Goal: Task Accomplishment & Management: Manage account settings

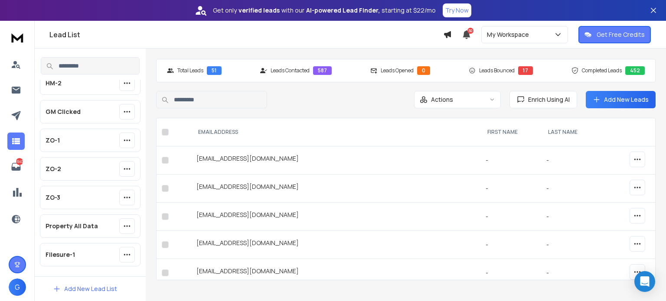
scroll to position [210, 0]
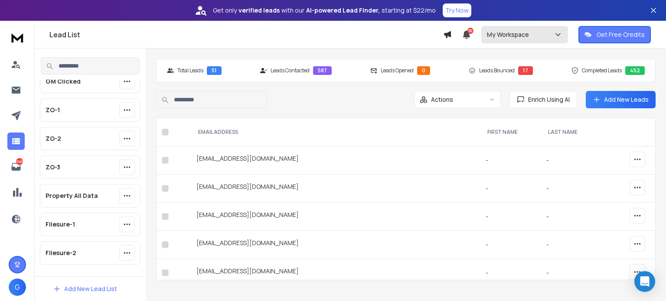
click at [531, 38] on p "My Workspace" at bounding box center [510, 34] width 46 height 9
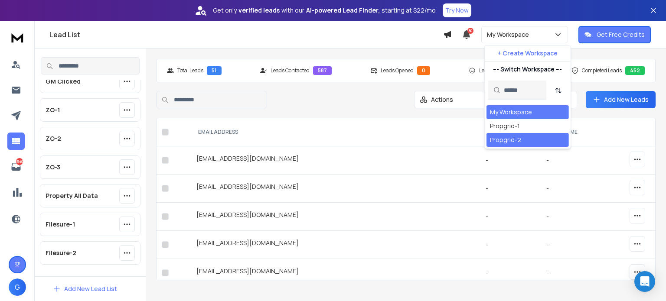
click at [519, 141] on div "Propgrid-2" at bounding box center [505, 140] width 31 height 9
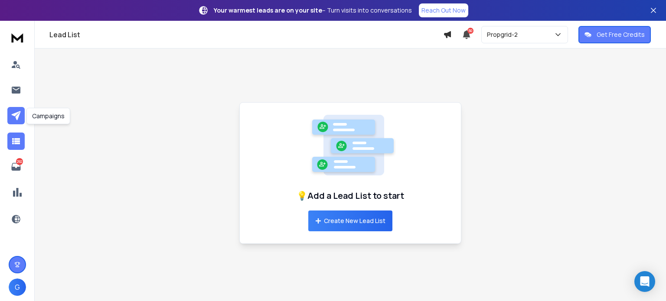
click at [21, 121] on link at bounding box center [15, 115] width 17 height 17
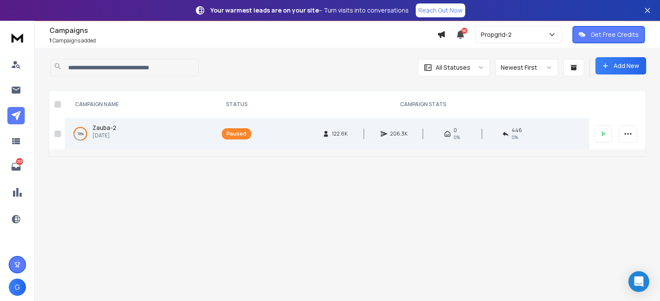
click at [628, 137] on icon "button" at bounding box center [627, 134] width 9 height 9
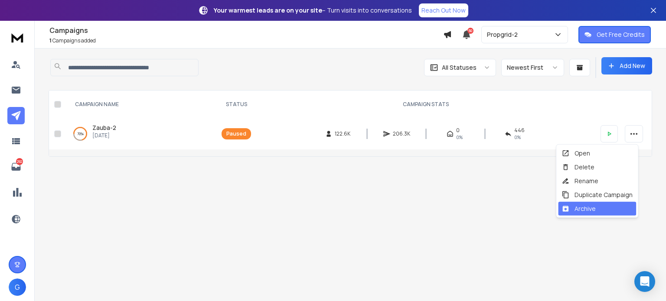
click at [253, 205] on div "Campaigns 1 Campaigns Added All Statuses Newest First Add New CAMPAIGN NAME STA…" at bounding box center [351, 207] width 604 height 301
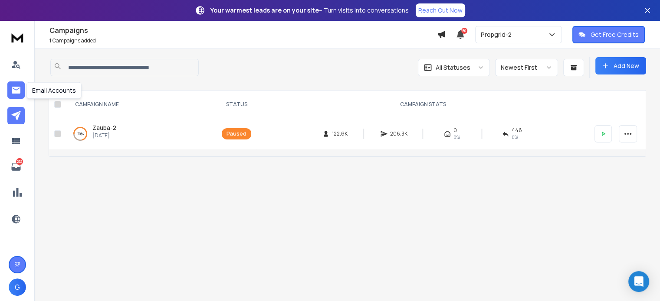
click at [23, 90] on link at bounding box center [15, 90] width 17 height 17
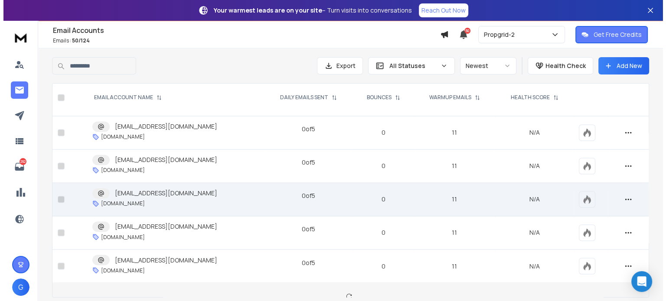
scroll to position [1494, 0]
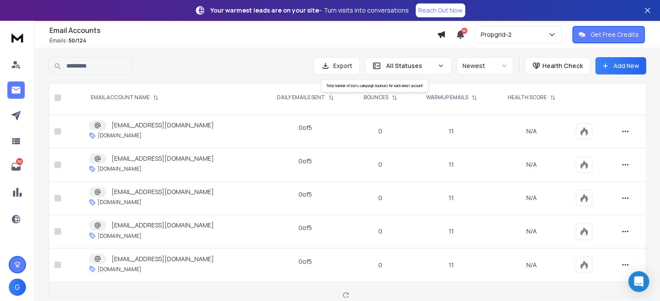
click at [411, 65] on p "All Statuses" at bounding box center [410, 66] width 48 height 9
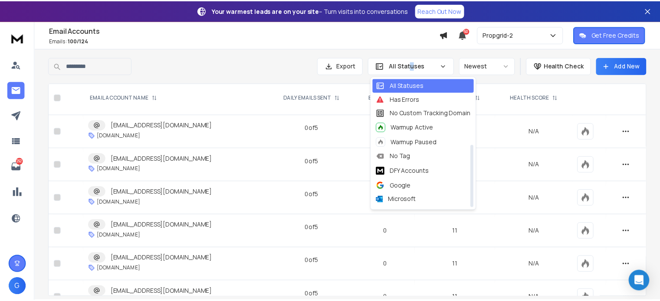
scroll to position [137, 0]
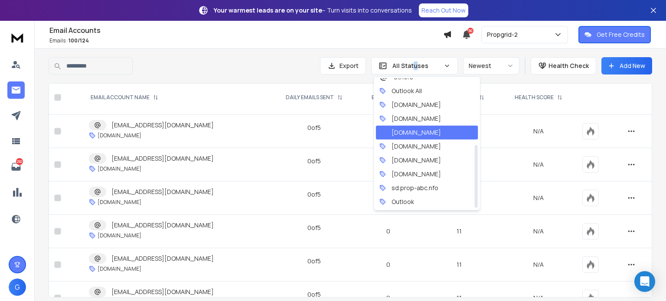
click at [432, 137] on div "sd.propgrid.in" at bounding box center [427, 133] width 102 height 14
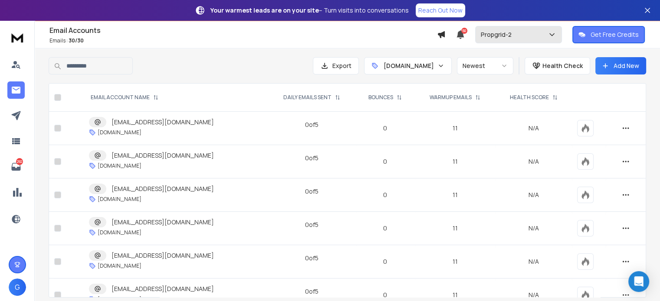
click at [499, 30] on p "Propgrid-2" at bounding box center [498, 34] width 34 height 9
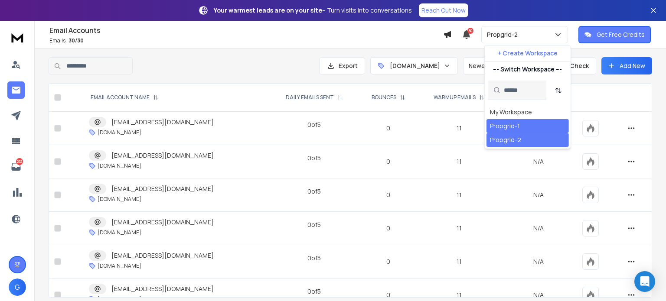
click at [513, 128] on div "Propgrid-1" at bounding box center [505, 126] width 30 height 9
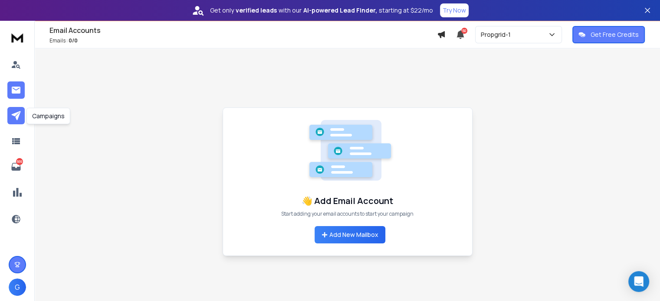
click at [16, 119] on icon at bounding box center [15, 115] width 9 height 9
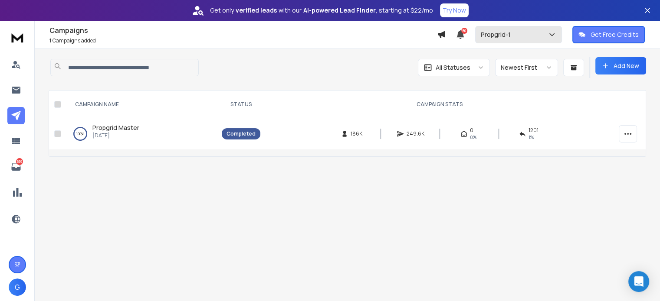
click at [537, 34] on div "Propgrid-1" at bounding box center [518, 34] width 75 height 9
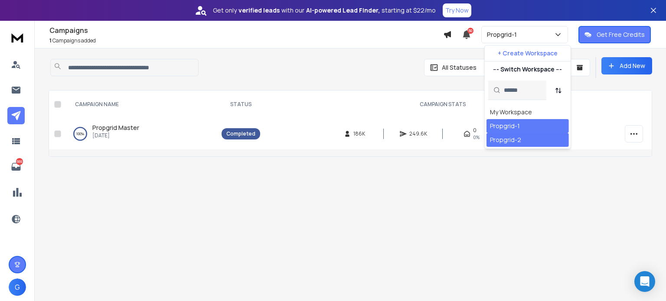
click at [518, 136] on div "Propgrid-2" at bounding box center [505, 140] width 31 height 9
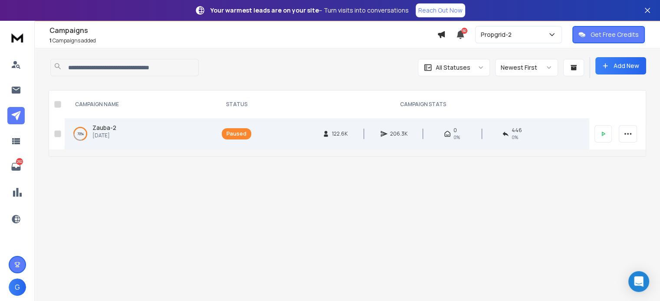
click at [116, 131] on h1 "Zauba-2" at bounding box center [104, 128] width 24 height 9
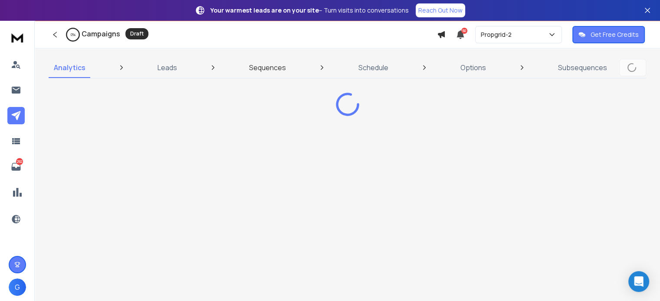
click at [264, 67] on p "Sequences" at bounding box center [267, 67] width 37 height 10
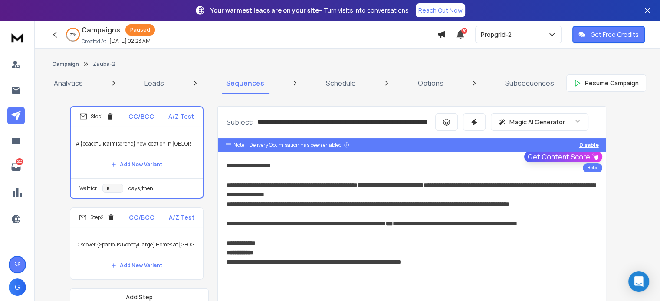
click at [144, 245] on p "Discover {Spacious|Roomy|Large} Homes at Godrej Aqua Retreat, Hinjewadi {{first…" at bounding box center [136, 245] width 122 height 24
type input "**********"
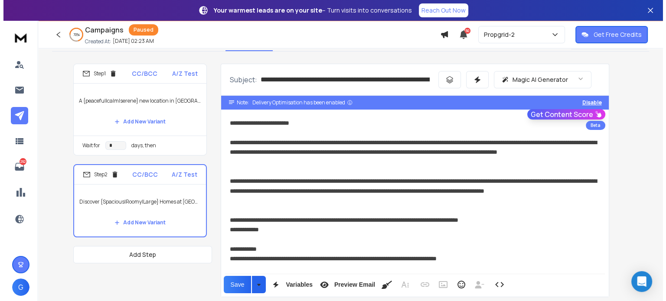
scroll to position [50, 0]
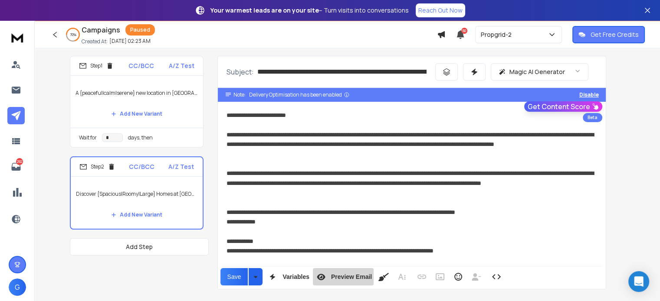
click at [350, 275] on span "Preview Email" at bounding box center [351, 277] width 44 height 7
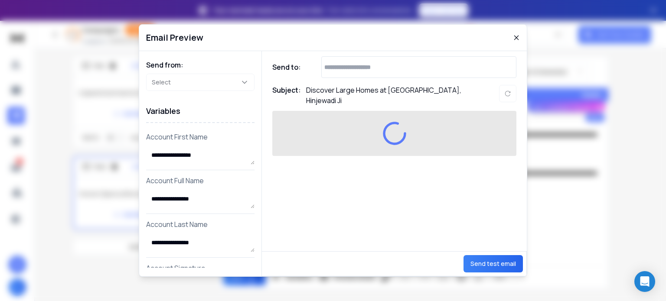
type textarea "**********"
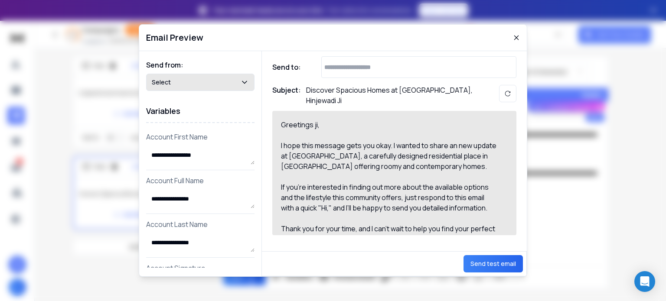
type textarea "******"
type textarea "**********"
type textarea "******"
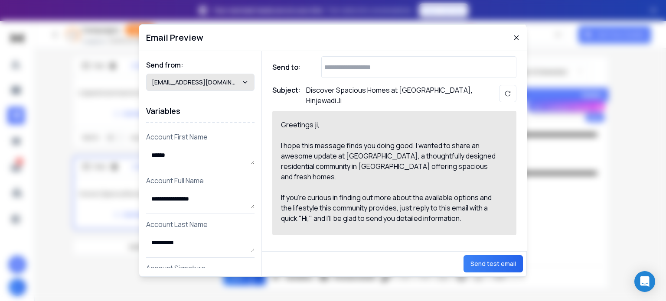
click at [215, 76] on button "[EMAIL_ADDRESS][DOMAIN_NAME]" at bounding box center [200, 82] width 108 height 17
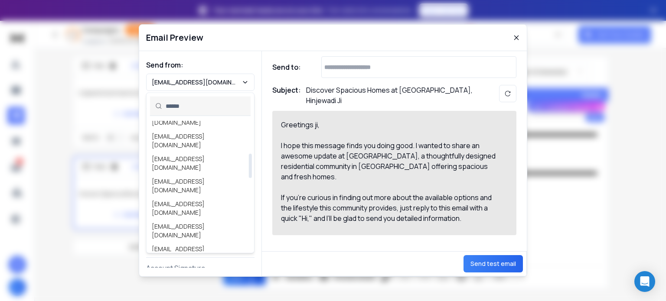
scroll to position [173, 0]
click at [226, 267] on div "[EMAIL_ADDRESS][DOMAIN_NAME]" at bounding box center [200, 275] width 97 height 17
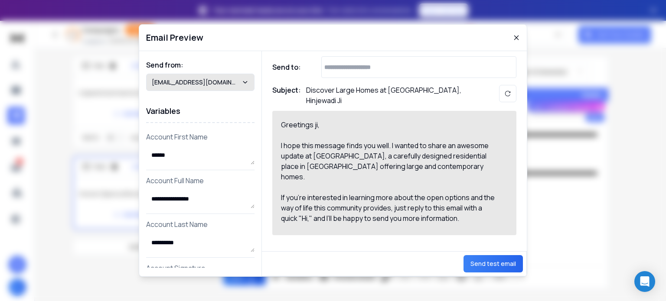
click at [231, 75] on button "[EMAIL_ADDRESS][DOMAIN_NAME]" at bounding box center [200, 82] width 108 height 17
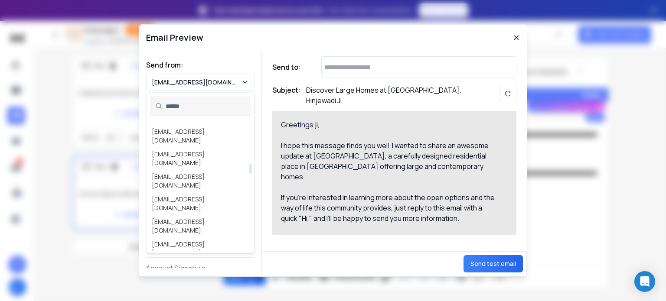
scroll to position [561, 0]
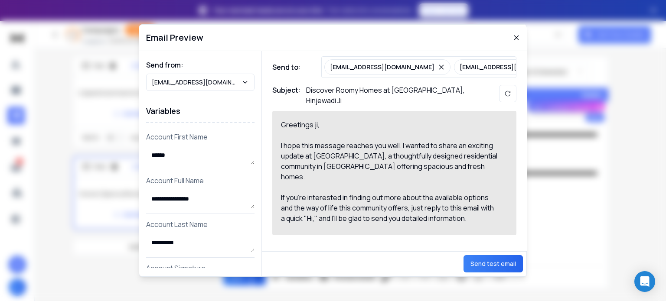
click at [511, 269] on button "Send test email" at bounding box center [493, 263] width 59 height 17
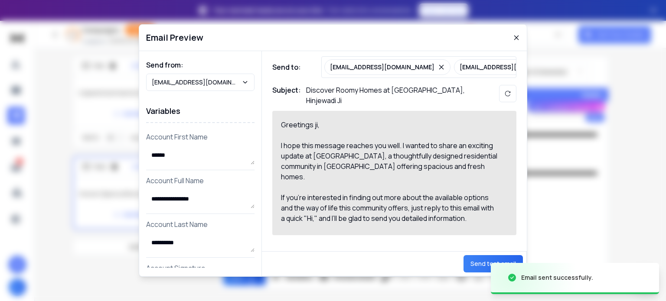
drag, startPoint x: 227, startPoint y: 199, endPoint x: 128, endPoint y: 201, distance: 98.9
click at [121, 199] on div "**********" at bounding box center [333, 151] width 666 height 270
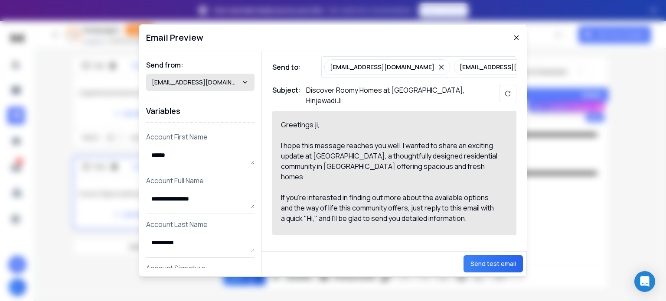
click at [206, 86] on button "[EMAIL_ADDRESS][DOMAIN_NAME]" at bounding box center [200, 82] width 108 height 17
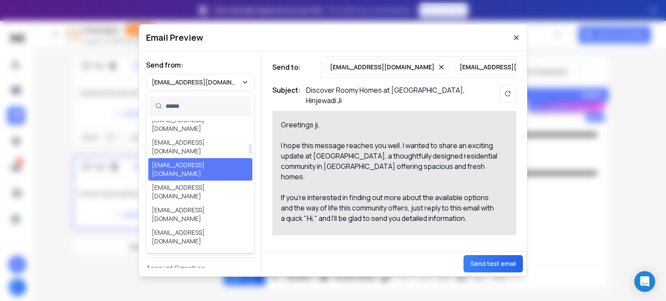
scroll to position [302, 0]
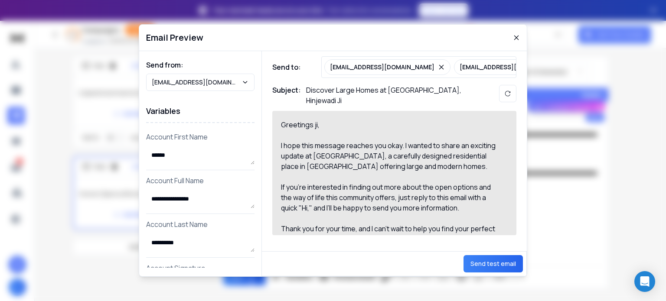
click at [487, 263] on button "Send test email" at bounding box center [493, 263] width 59 height 17
click at [220, 76] on button "[EMAIL_ADDRESS][DOMAIN_NAME]" at bounding box center [200, 82] width 108 height 17
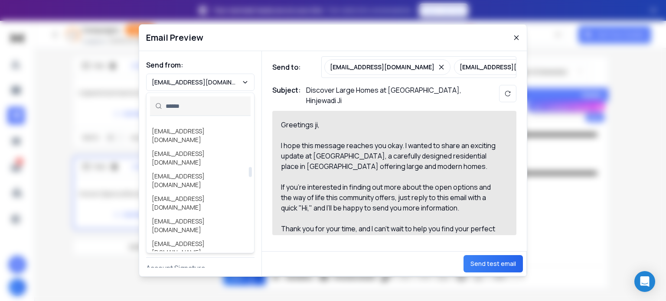
scroll to position [605, 0]
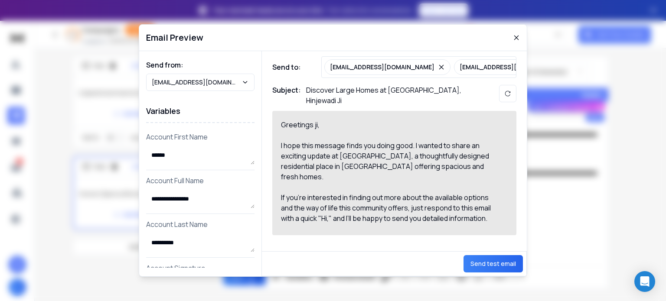
click at [494, 267] on button "Send test email" at bounding box center [493, 263] width 59 height 17
click at [205, 84] on p "[EMAIL_ADDRESS][DOMAIN_NAME]" at bounding box center [197, 82] width 90 height 9
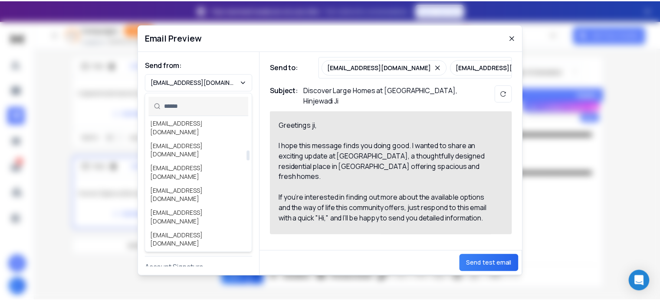
scroll to position [389, 0]
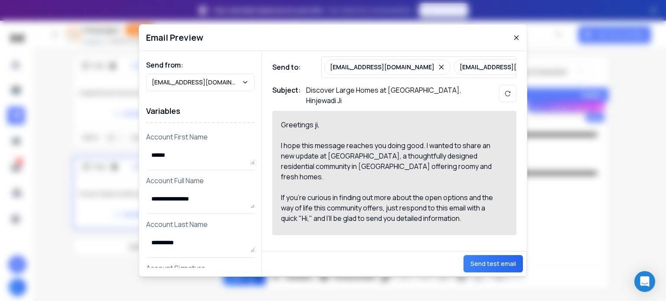
click at [507, 262] on button "Send test email" at bounding box center [493, 263] width 59 height 17
click at [514, 39] on icon at bounding box center [516, 37] width 7 height 7
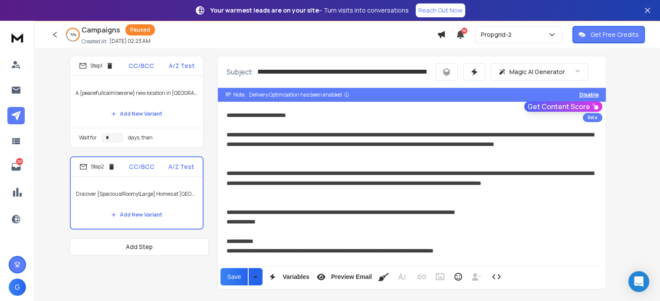
click at [188, 105] on div "Add New Variant" at bounding box center [136, 113] width 122 height 17
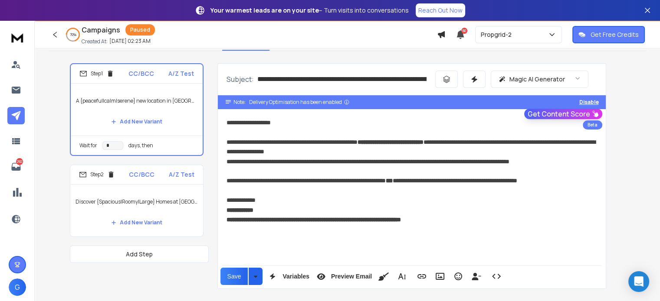
scroll to position [43, 0]
click at [139, 203] on p "Discover {Spacious|Roomy|Large} Homes at [GEOGRAPHIC_DATA], Hinjewadi {{firstNa…" at bounding box center [136, 202] width 122 height 24
type input "**********"
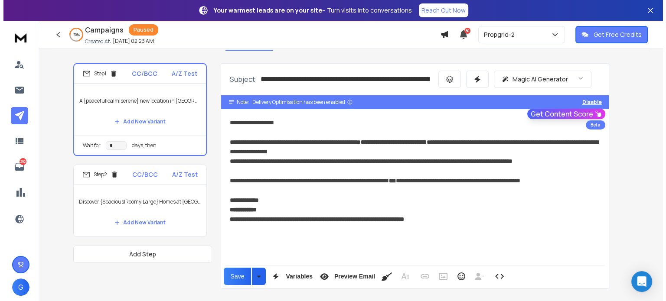
scroll to position [50, 0]
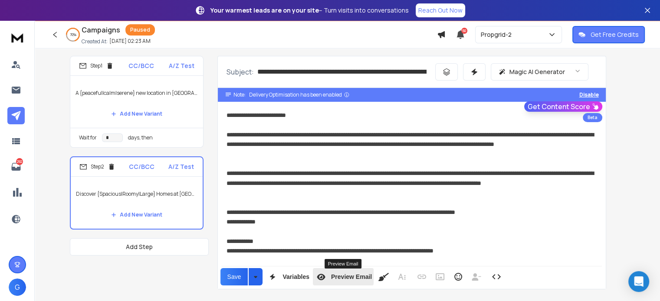
click at [356, 274] on span "Preview Email" at bounding box center [351, 277] width 44 height 7
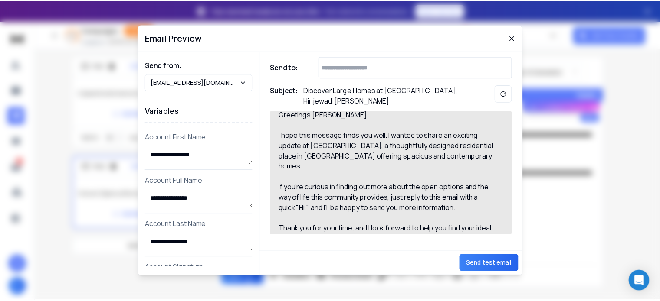
scroll to position [0, 0]
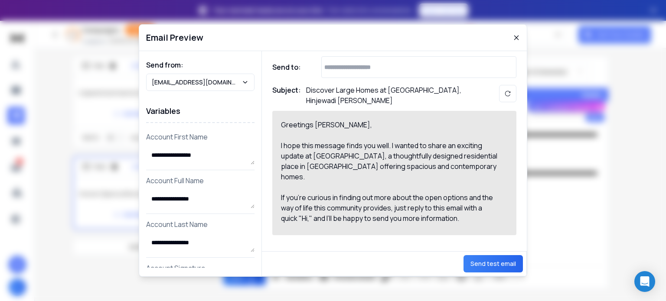
click at [516, 34] on icon at bounding box center [516, 37] width 7 height 7
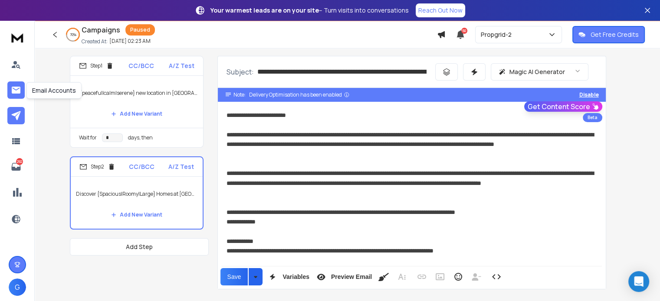
click at [18, 88] on icon at bounding box center [16, 90] width 10 height 10
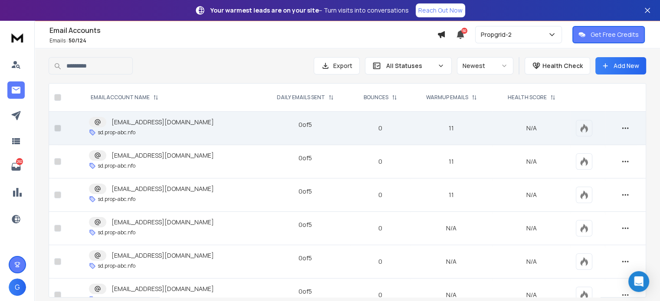
click at [199, 132] on div "sd.prop-abc.nfo" at bounding box center [172, 132] width 166 height 7
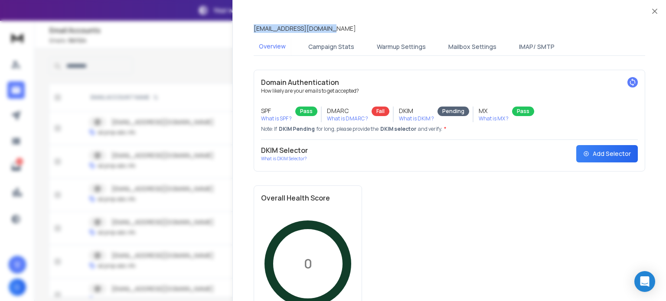
drag, startPoint x: 338, startPoint y: 27, endPoint x: 253, endPoint y: 32, distance: 85.1
click at [253, 32] on div "gaurav3@e.prop-abc.info Overview Campaign Stats Warmup Settings Mailbox Setting…" at bounding box center [449, 191] width 412 height 363
copy p "[EMAIL_ADDRESS][DOMAIN_NAME]"
click at [170, 72] on div at bounding box center [333, 150] width 666 height 301
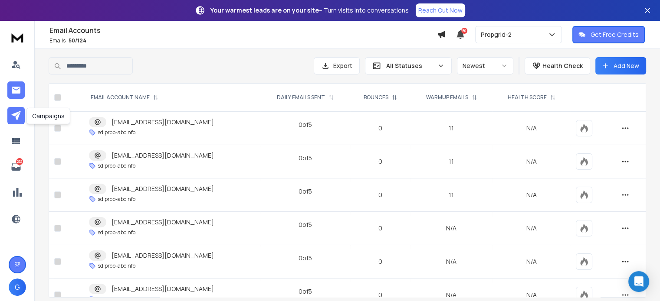
click at [12, 120] on icon at bounding box center [16, 116] width 10 height 10
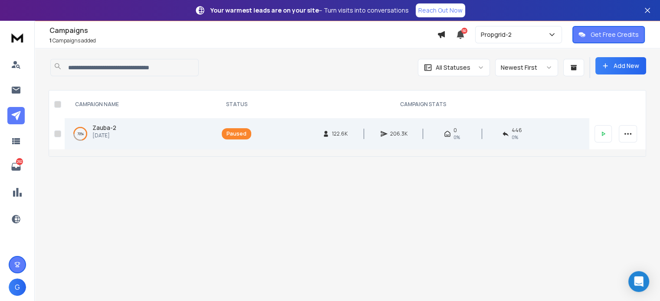
click at [282, 137] on div "122.6K 206.3K 0 0% 446 0 %" at bounding box center [423, 134] width 322 height 14
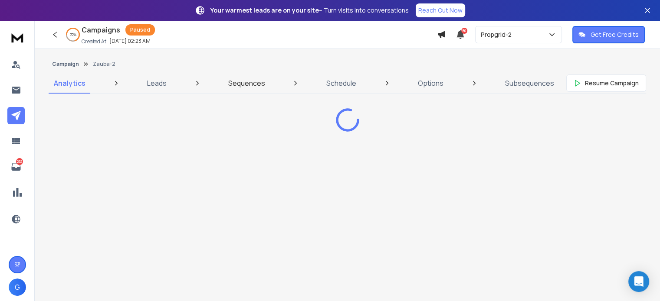
click at [239, 88] on p "Sequences" at bounding box center [246, 83] width 37 height 10
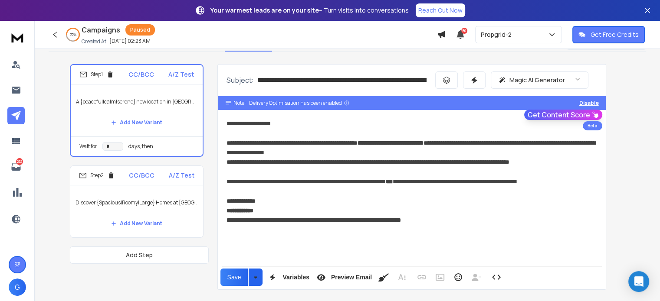
scroll to position [43, 0]
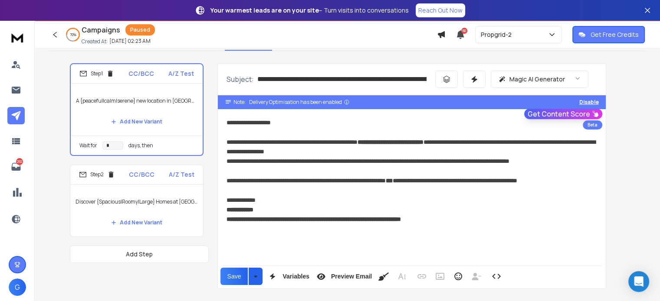
click at [150, 203] on p "Discover {Spacious|Roomy|Large} Homes at [GEOGRAPHIC_DATA], Hinjewadi {{firstNa…" at bounding box center [136, 202] width 122 height 24
type input "**********"
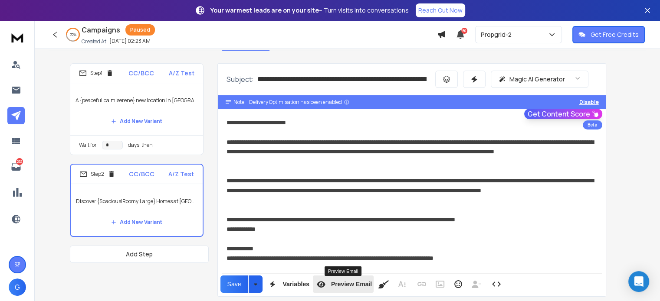
click at [358, 286] on span "Preview Email" at bounding box center [351, 284] width 44 height 7
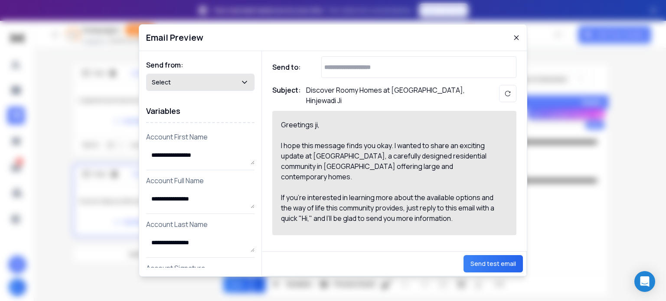
click at [191, 75] on button "Select" at bounding box center [200, 82] width 108 height 17
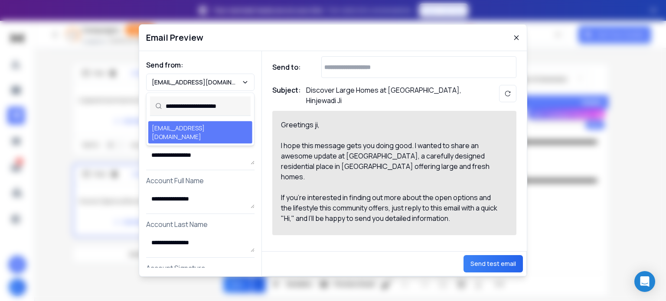
type input "**********"
click at [207, 129] on div "[EMAIL_ADDRESS][DOMAIN_NAME]" at bounding box center [200, 132] width 97 height 17
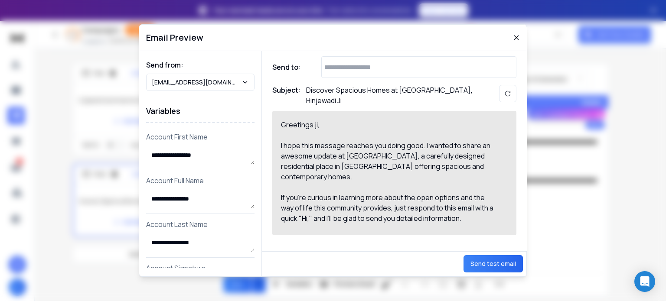
click at [394, 69] on input at bounding box center [418, 67] width 189 height 16
click at [505, 262] on button "Send test email" at bounding box center [493, 263] width 59 height 17
click at [514, 38] on icon at bounding box center [516, 37] width 7 height 7
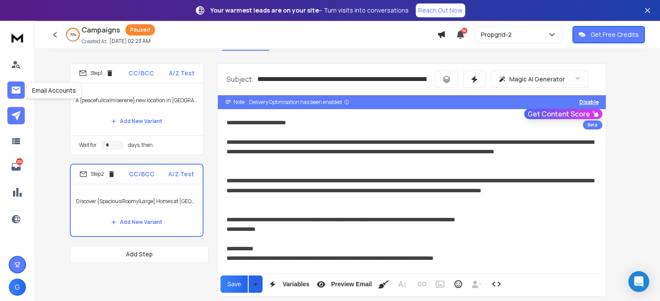
click at [13, 90] on icon at bounding box center [16, 90] width 9 height 7
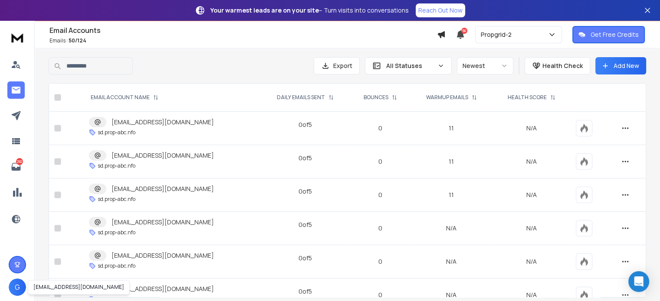
click at [21, 288] on span "G" at bounding box center [17, 287] width 17 height 17
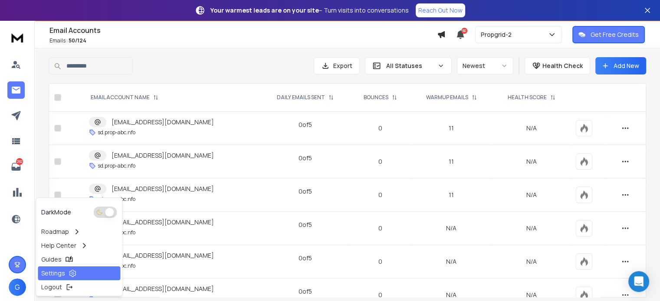
click at [54, 277] on p "Settings" at bounding box center [53, 273] width 24 height 9
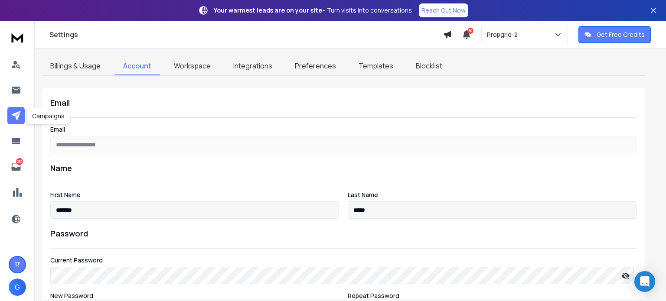
click at [18, 114] on icon at bounding box center [15, 115] width 9 height 9
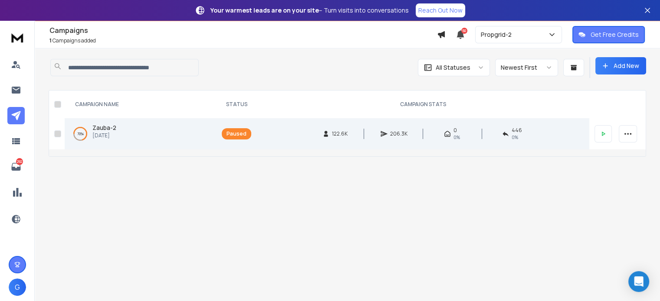
click at [628, 140] on button "button" at bounding box center [627, 133] width 18 height 17
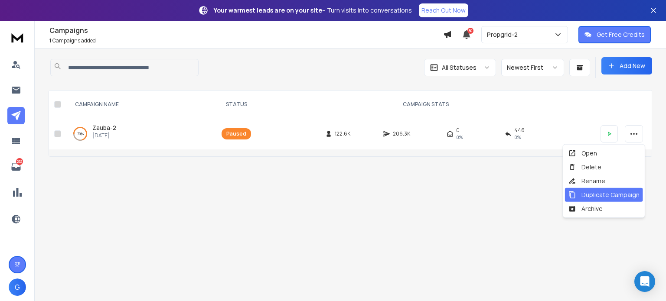
click at [602, 197] on div "Duplicate Campaign" at bounding box center [604, 195] width 71 height 9
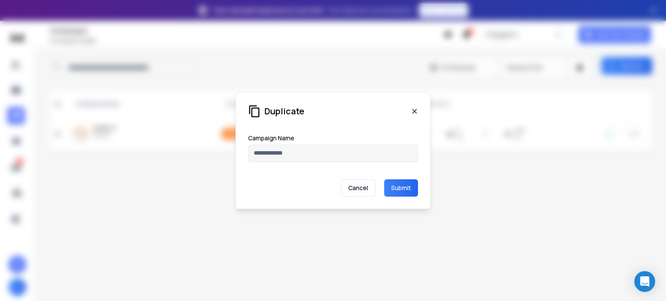
click at [293, 157] on input "text" at bounding box center [333, 153] width 170 height 17
type input "*"
type input "**********"
click at [408, 188] on button "Submit" at bounding box center [401, 188] width 34 height 17
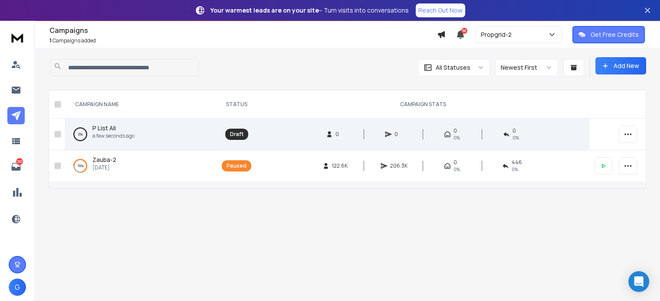
click at [160, 135] on div "0 % P List All a few seconds ago" at bounding box center [140, 134] width 134 height 21
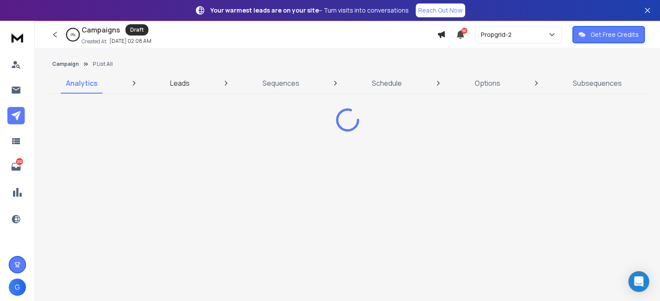
click at [174, 83] on p "Leads" at bounding box center [180, 83] width 20 height 10
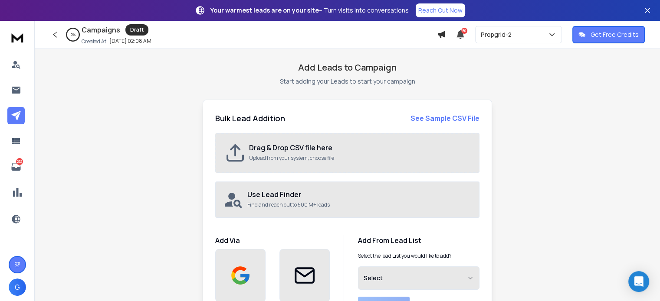
scroll to position [92, 0]
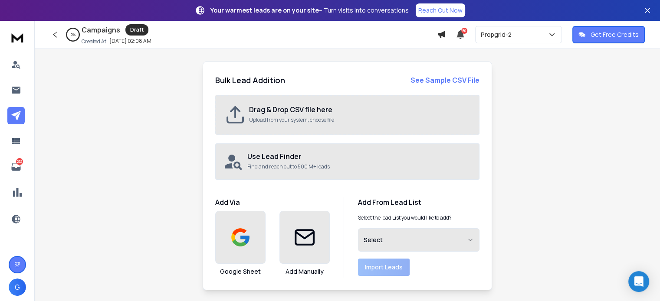
click at [403, 230] on button "Select" at bounding box center [418, 240] width 121 height 23
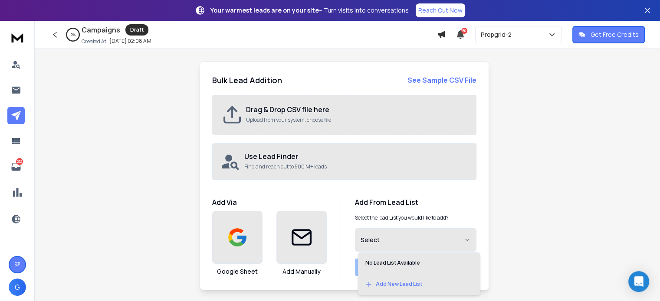
click at [71, 164] on div "Add Leads to Campaign Start adding your Leads to start your campaign Bulk Lead …" at bounding box center [344, 153] width 584 height 276
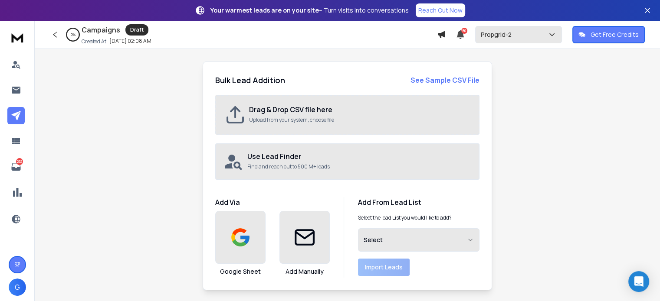
click at [535, 34] on div "Propgrid-2" at bounding box center [518, 34] width 75 height 9
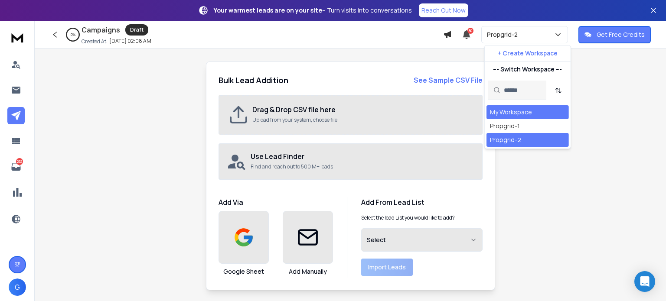
click at [522, 72] on p "--- Switch Workspace ---" at bounding box center [527, 69] width 69 height 9
click at [523, 72] on p "--- Switch Workspace ---" at bounding box center [527, 69] width 69 height 9
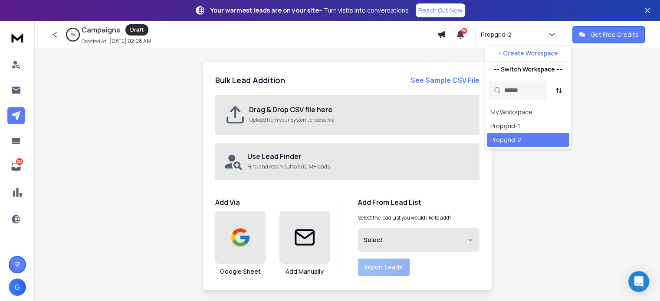
click at [72, 140] on div "Add Leads to Campaign Start adding your Leads to start your campaign Bulk Lead …" at bounding box center [347, 153] width 590 height 276
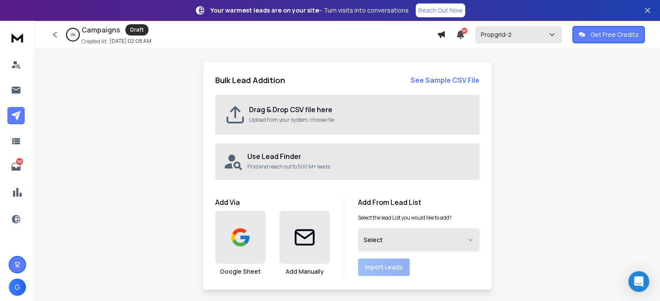
click at [541, 36] on div "Propgrid-2" at bounding box center [518, 34] width 75 height 9
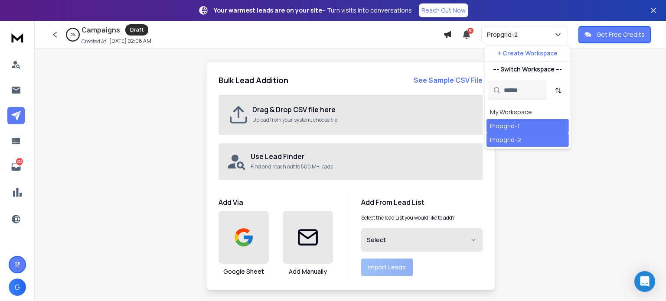
click at [523, 126] on div "Propgrid-1" at bounding box center [528, 126] width 82 height 14
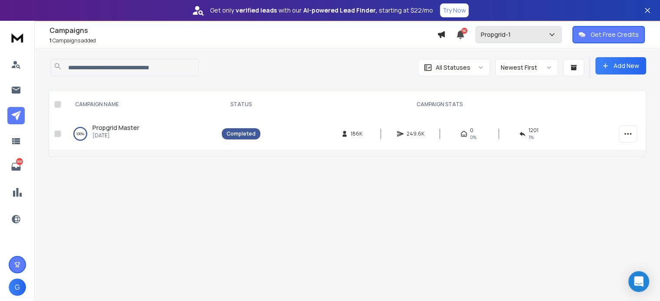
click at [519, 38] on div "Propgrid-1" at bounding box center [518, 34] width 75 height 9
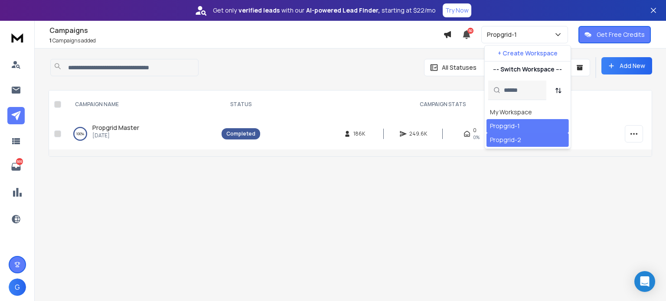
click at [510, 136] on div "Propgrid-2" at bounding box center [505, 140] width 31 height 9
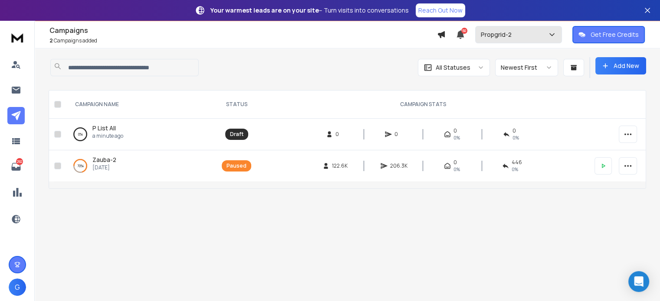
click at [530, 37] on div "Propgrid-2" at bounding box center [518, 34] width 75 height 9
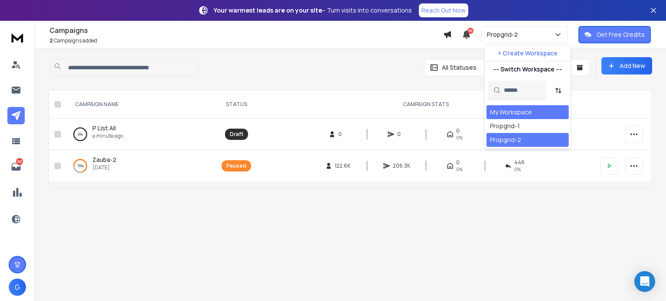
click at [515, 72] on p "--- Switch Workspace ---" at bounding box center [527, 69] width 69 height 9
click at [517, 115] on div "My Workspace" at bounding box center [511, 112] width 42 height 9
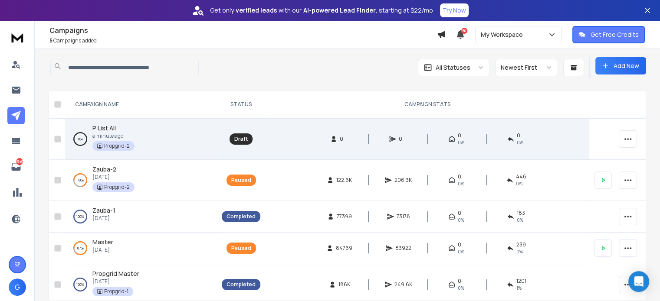
click at [165, 135] on div "0 % P List All a minute ago Propgrid-2" at bounding box center [140, 139] width 134 height 30
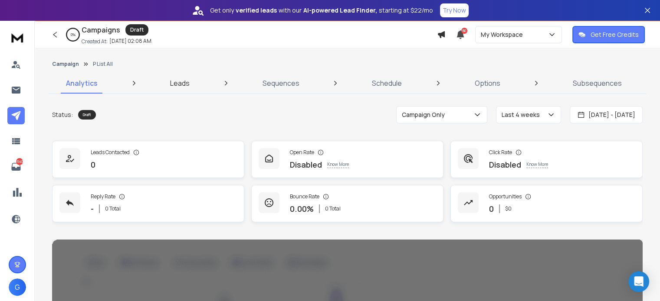
click at [176, 82] on p "Leads" at bounding box center [180, 83] width 20 height 10
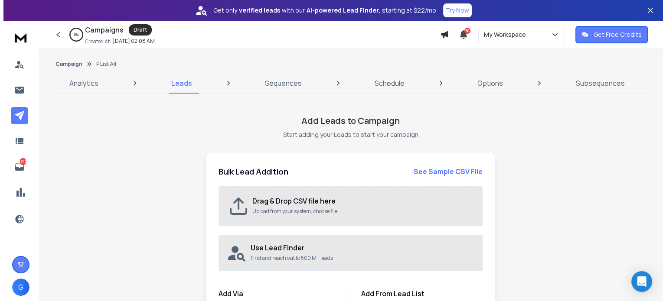
scroll to position [92, 0]
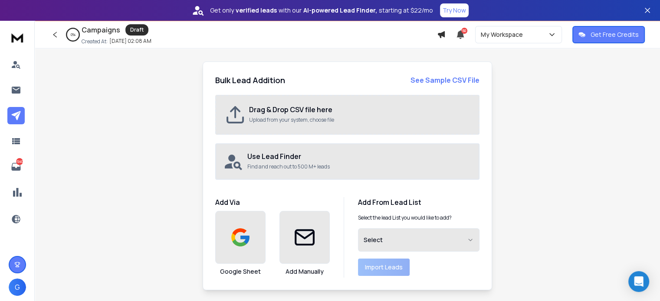
click at [425, 232] on button "Select" at bounding box center [418, 240] width 121 height 23
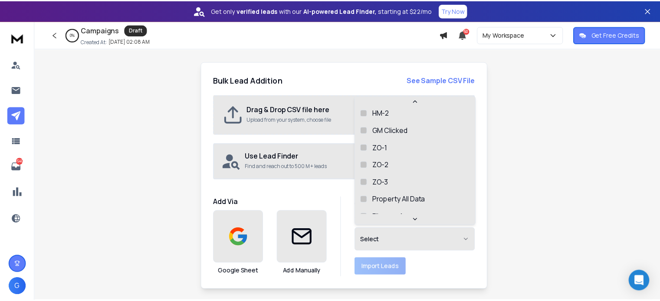
scroll to position [108, 0]
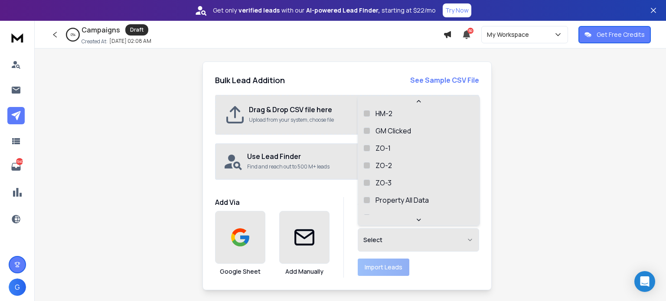
click at [397, 201] on div "Property All Data" at bounding box center [402, 200] width 53 height 10
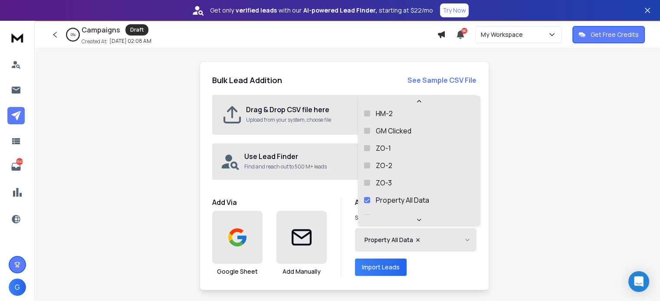
click at [555, 128] on div "Add Leads to Campaign Start adding your Leads to start your campaign Bulk Lead …" at bounding box center [344, 153] width 584 height 276
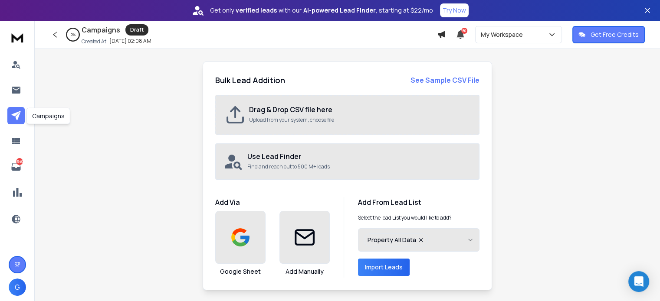
click at [12, 121] on link at bounding box center [15, 115] width 17 height 17
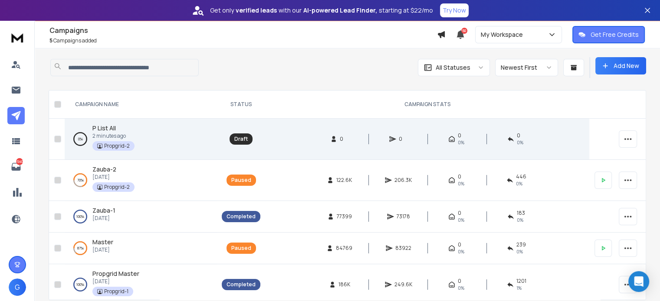
click at [623, 135] on icon "button" at bounding box center [627, 139] width 9 height 9
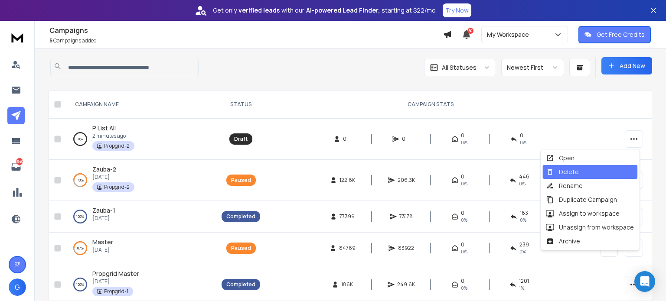
click at [579, 170] on div "Delete" at bounding box center [590, 172] width 95 height 14
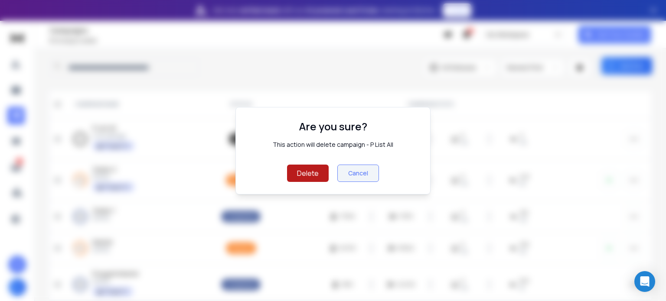
click at [320, 177] on button "Delete" at bounding box center [308, 173] width 42 height 17
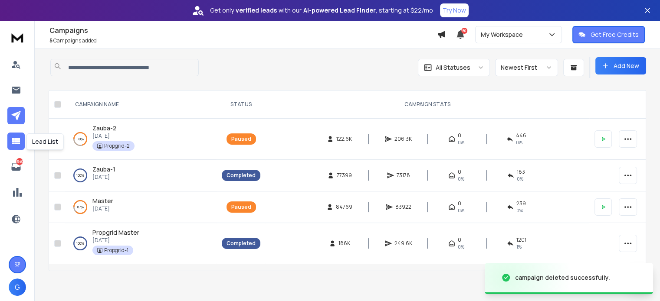
click at [14, 144] on icon at bounding box center [16, 141] width 10 height 10
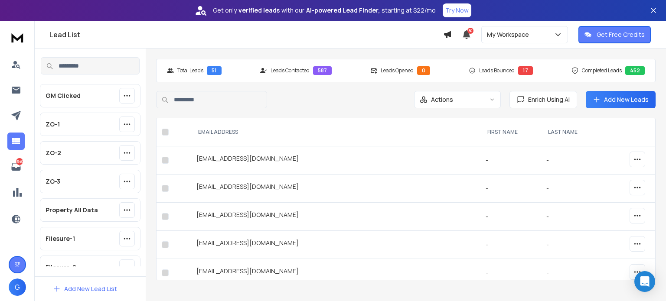
scroll to position [210, 0]
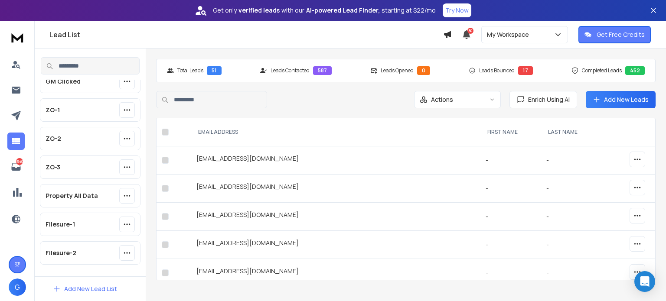
click at [124, 195] on icon "button" at bounding box center [127, 195] width 7 height 1
click at [121, 226] on p "Delete Lead List" at bounding box center [105, 224] width 47 height 9
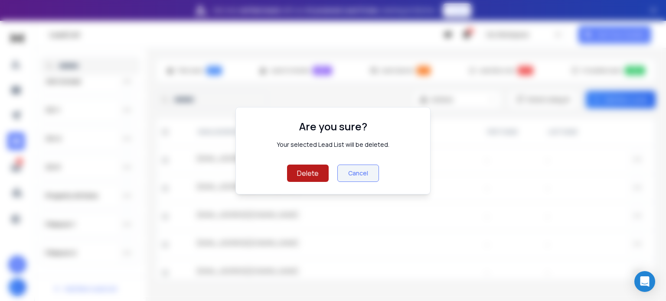
click at [312, 173] on button "Delete" at bounding box center [308, 173] width 42 height 17
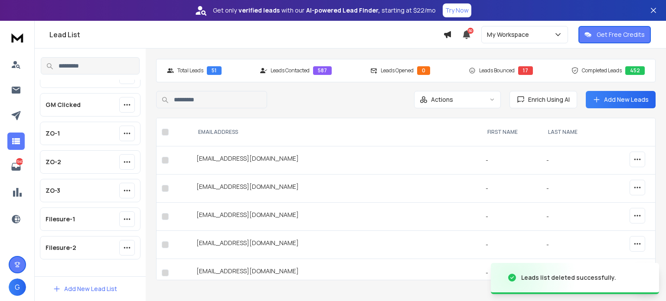
scroll to position [182, 0]
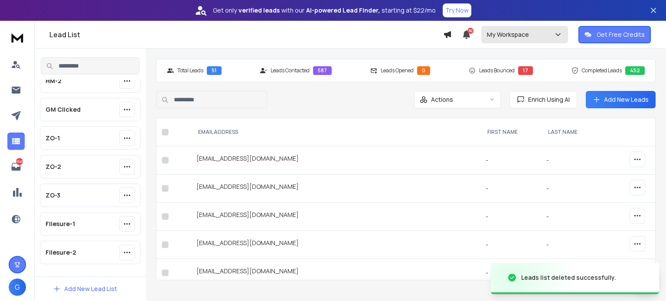
click at [542, 29] on button "My Workspace" at bounding box center [524, 34] width 87 height 17
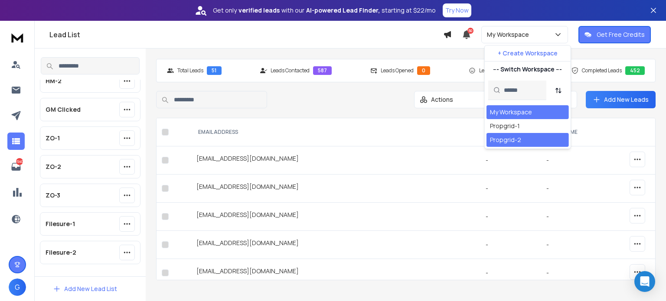
click at [522, 138] on div "Propgrid-2" at bounding box center [528, 140] width 82 height 14
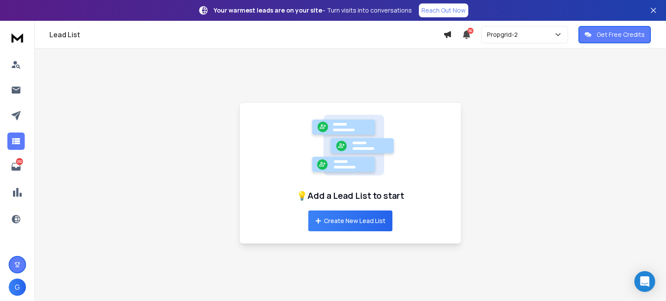
click at [337, 226] on button "Create New Lead List" at bounding box center [350, 221] width 84 height 21
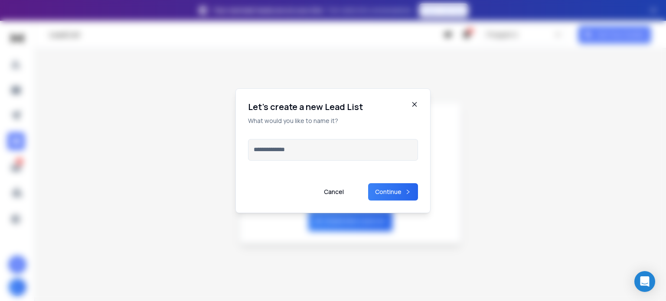
click at [314, 154] on input at bounding box center [333, 150] width 170 height 22
type input "**********"
click at [399, 193] on button "Continue" at bounding box center [393, 191] width 50 height 17
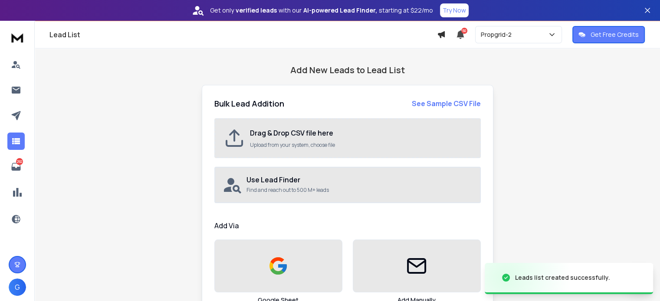
click at [294, 142] on p "Upload from your system, choose file" at bounding box center [360, 145] width 221 height 7
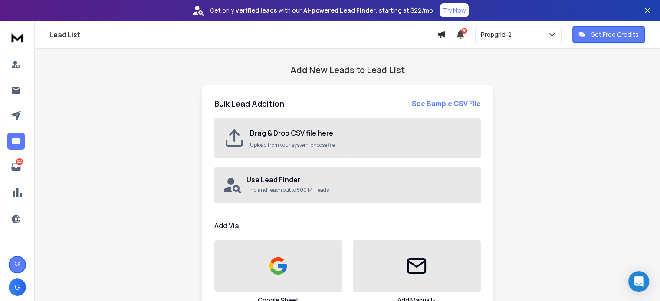
click at [314, 135] on h2 "Drag & Drop CSV file here" at bounding box center [360, 133] width 221 height 10
click at [317, 142] on p "Upload from your system, choose file" at bounding box center [360, 145] width 221 height 7
type input "**********"
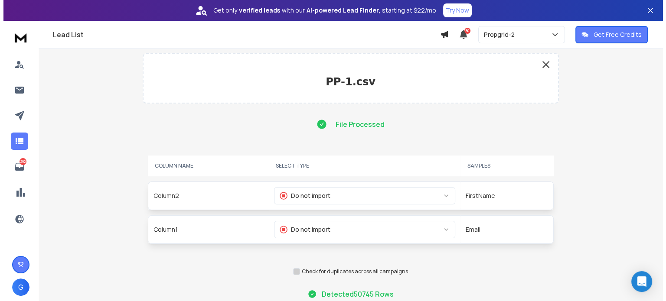
scroll to position [137, 0]
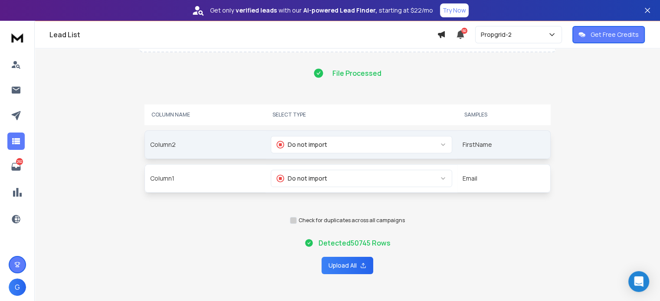
click at [340, 142] on button "Do not import" at bounding box center [361, 144] width 181 height 17
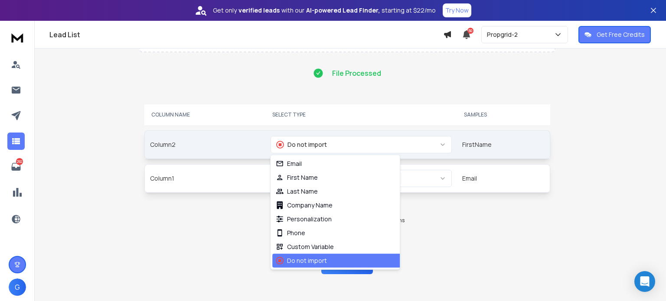
scroll to position [0, 2]
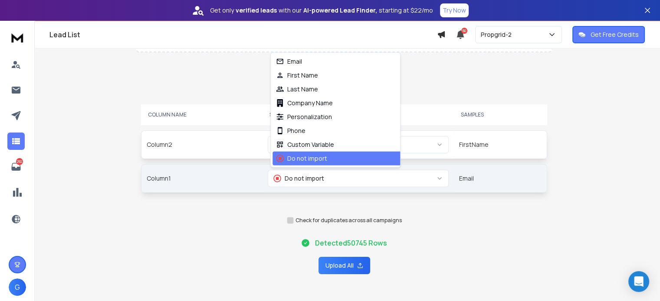
click at [364, 175] on button "Do not import" at bounding box center [358, 178] width 181 height 17
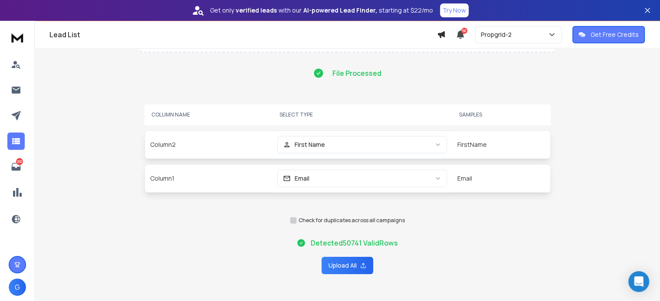
click at [337, 266] on button "Upload All" at bounding box center [347, 265] width 52 height 17
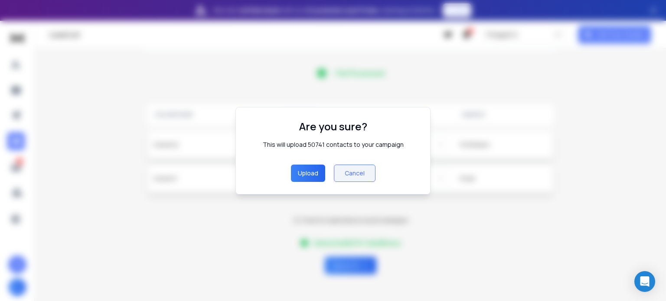
click at [309, 177] on button "Upload" at bounding box center [308, 173] width 34 height 17
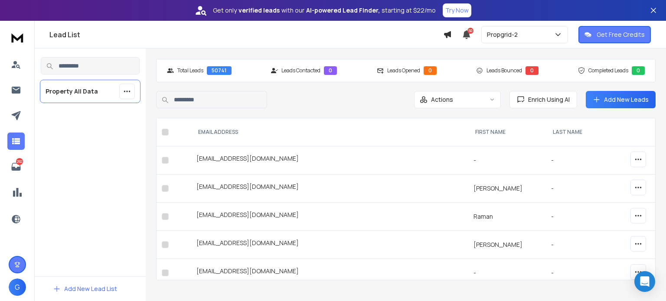
click at [630, 99] on link "Add New Leads" at bounding box center [621, 99] width 56 height 9
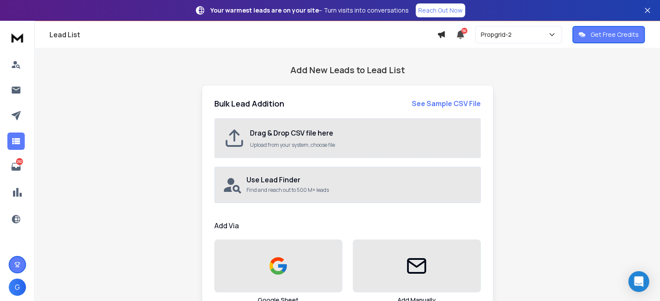
click at [314, 137] on h2 "Drag & Drop CSV file here" at bounding box center [360, 133] width 221 height 10
type input "**********"
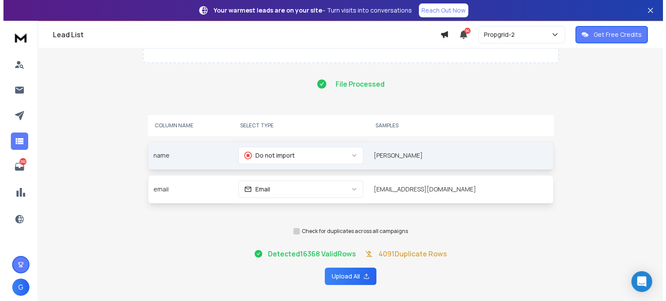
scroll to position [126, 0]
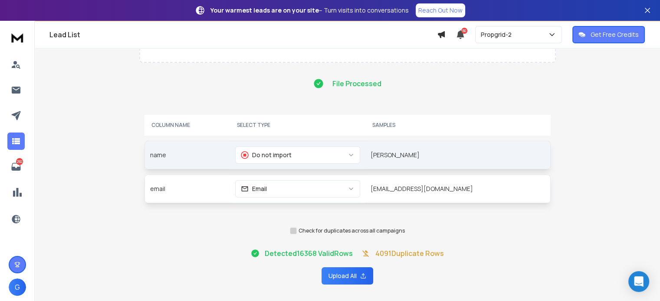
click at [297, 160] on button "Do not import" at bounding box center [297, 155] width 125 height 17
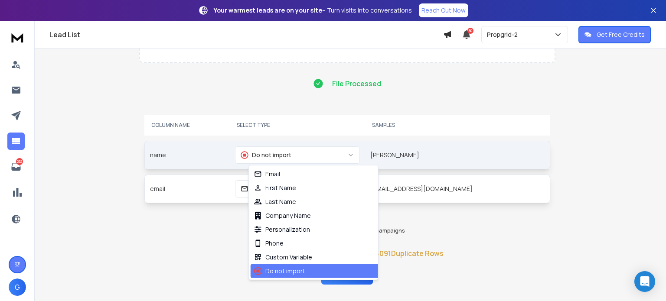
scroll to position [0, 2]
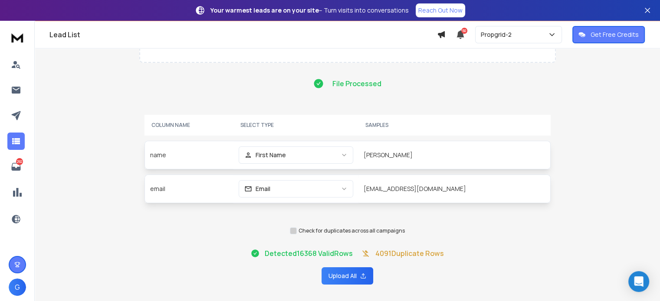
click at [349, 278] on button "Upload All" at bounding box center [347, 276] width 52 height 17
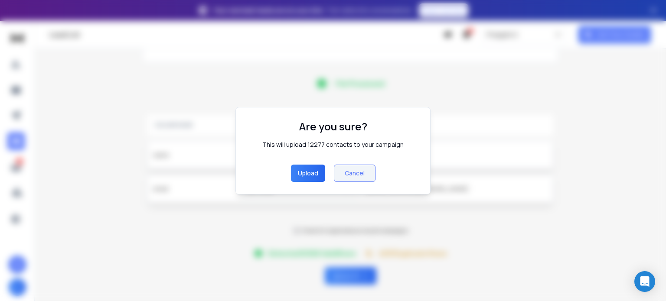
click at [309, 173] on button "Upload" at bounding box center [308, 173] width 34 height 17
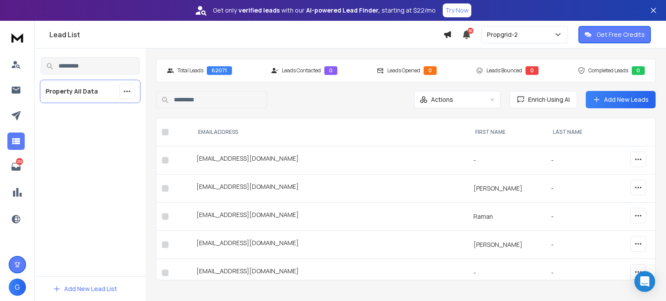
click at [619, 100] on link "Add New Leads" at bounding box center [621, 99] width 56 height 9
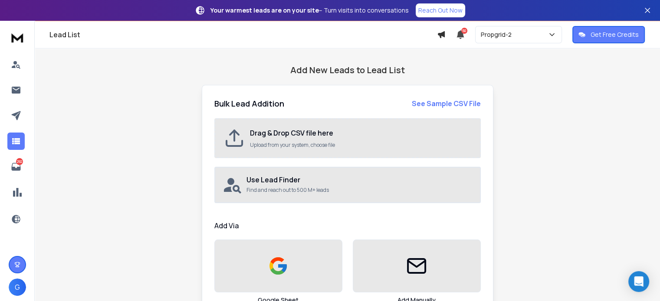
click at [328, 146] on p "Upload from your system, choose file" at bounding box center [360, 145] width 221 height 7
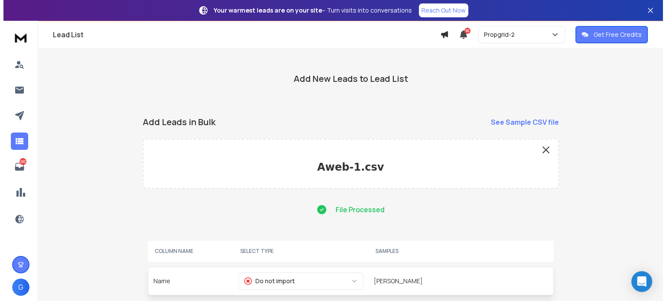
scroll to position [137, 0]
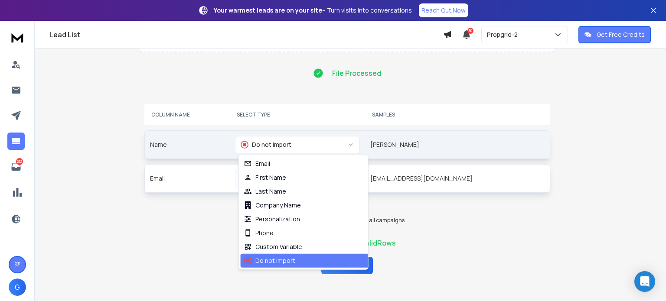
click at [284, 144] on div "Do not import" at bounding box center [266, 145] width 51 height 9
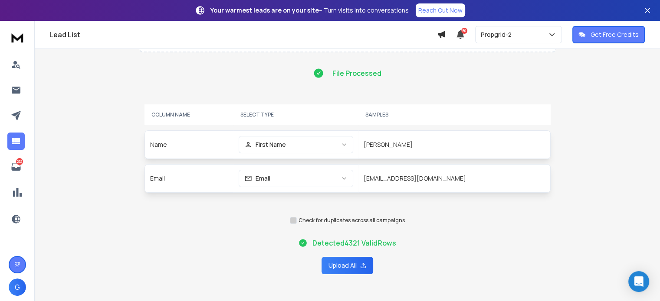
click at [346, 270] on button "Upload All" at bounding box center [347, 265] width 52 height 17
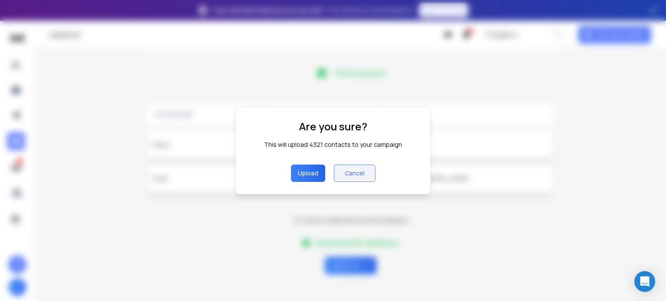
click at [317, 178] on button "Upload" at bounding box center [308, 173] width 34 height 17
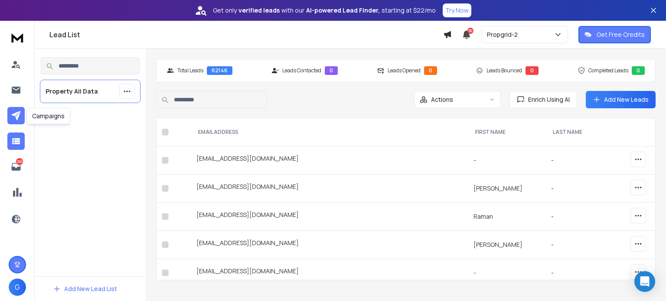
click at [18, 112] on icon at bounding box center [15, 115] width 9 height 9
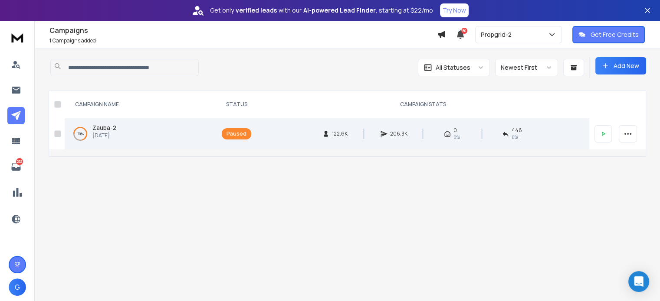
click at [116, 131] on h1 "Zauba-2" at bounding box center [104, 128] width 24 height 9
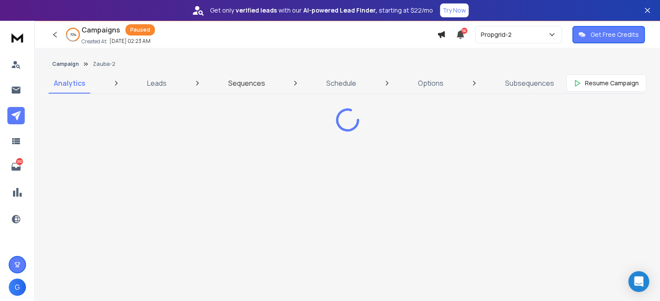
click at [255, 80] on p "Sequences" at bounding box center [246, 83] width 37 height 10
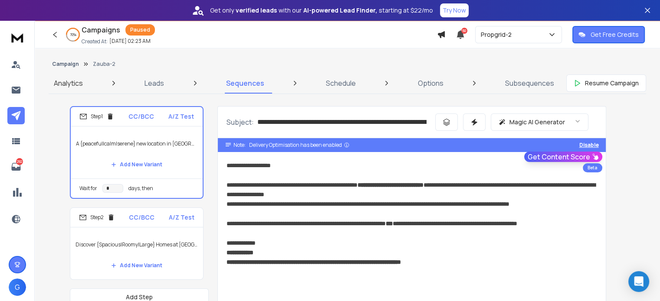
click at [54, 84] on p "Analytics" at bounding box center [68, 83] width 29 height 10
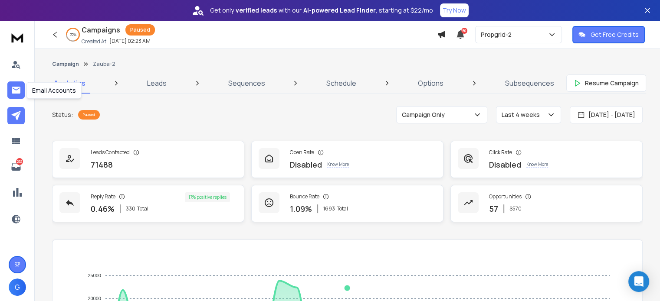
click at [18, 94] on icon at bounding box center [16, 90] width 10 height 10
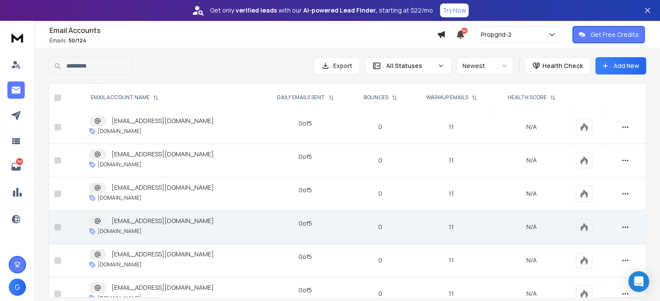
scroll to position [1494, 0]
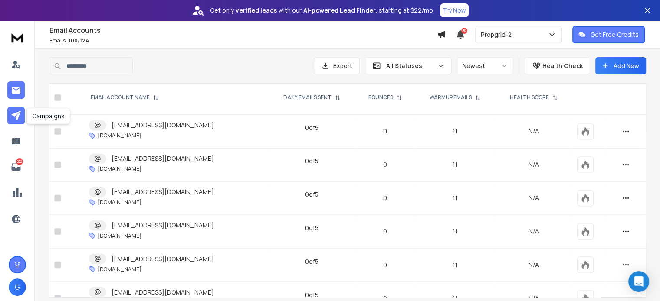
click at [13, 115] on icon at bounding box center [15, 115] width 9 height 9
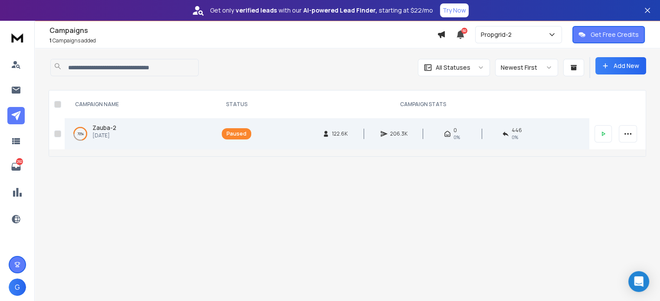
click at [628, 135] on icon "button" at bounding box center [627, 134] width 9 height 9
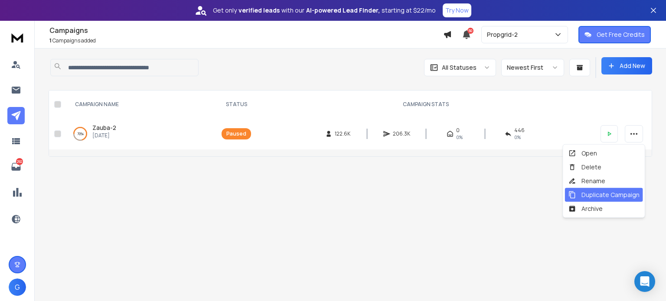
click at [608, 197] on div "Duplicate Campaign" at bounding box center [604, 195] width 71 height 9
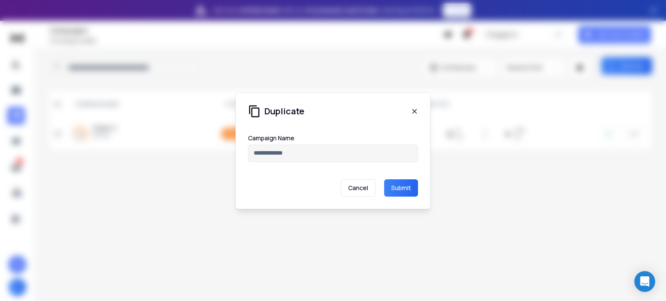
click at [289, 154] on input "text" at bounding box center [333, 153] width 170 height 17
type input "**********"
click at [401, 185] on button "Submit" at bounding box center [401, 188] width 34 height 17
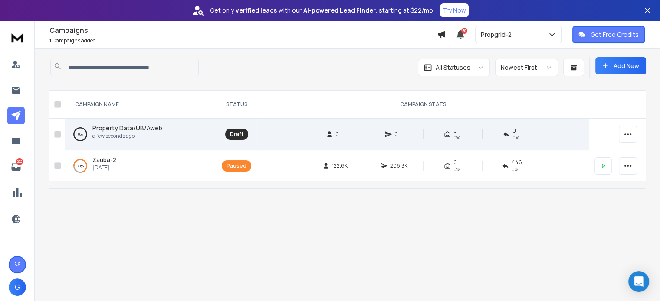
click at [196, 131] on div "0 % Property Data/UB/Aweb a few seconds ago" at bounding box center [140, 134] width 134 height 21
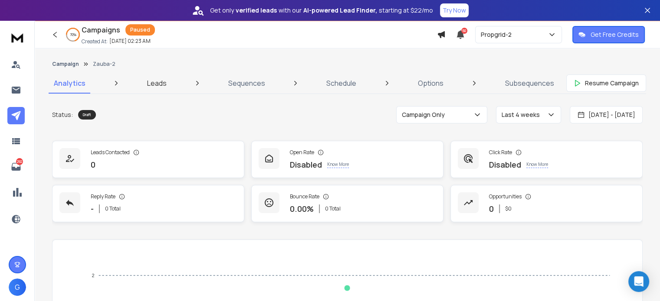
click at [160, 85] on p "Leads" at bounding box center [157, 83] width 20 height 10
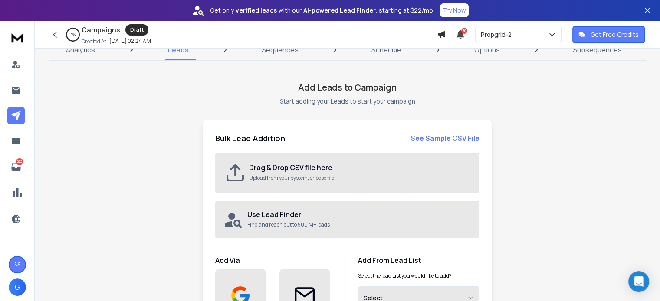
scroll to position [92, 0]
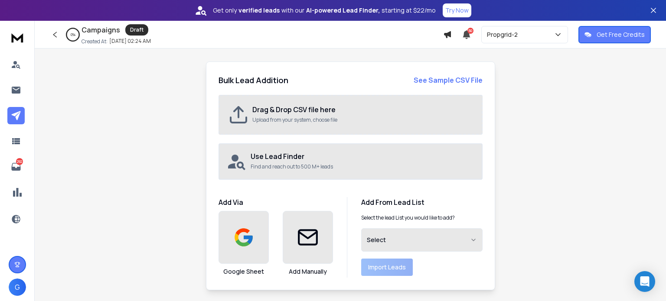
click at [387, 232] on button "Select" at bounding box center [421, 240] width 121 height 23
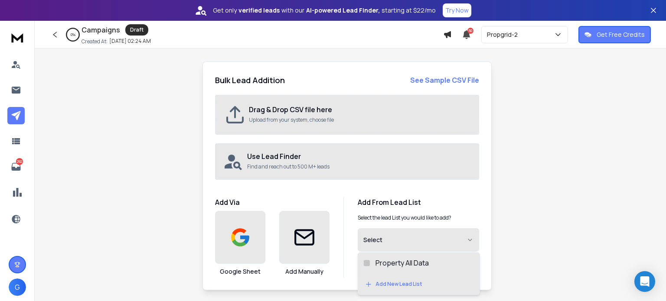
click at [399, 262] on div "Property All Data" at bounding box center [402, 263] width 53 height 10
click at [583, 187] on div "Add Leads to Campaign Start adding your Leads to start your campaign Bulk Lead …" at bounding box center [347, 153] width 590 height 276
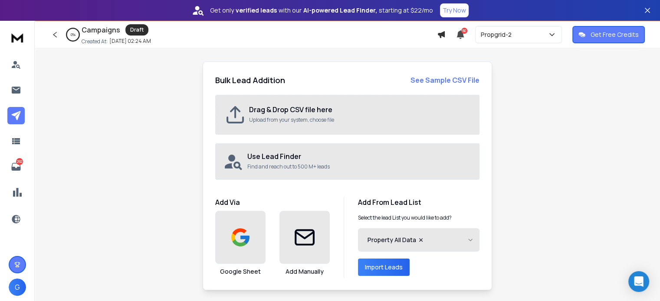
click at [371, 270] on button "Import Leads" at bounding box center [384, 267] width 52 height 17
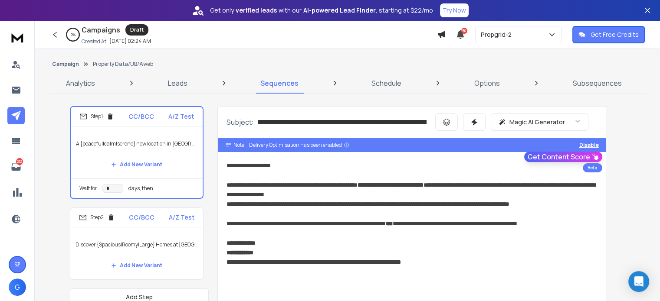
click at [164, 146] on p "A {peaceful|calm|serene} new location in [GEOGRAPHIC_DATA], {{firstName}} ji" at bounding box center [136, 144] width 121 height 24
click at [112, 114] on icon at bounding box center [110, 117] width 5 height 6
type input "**********"
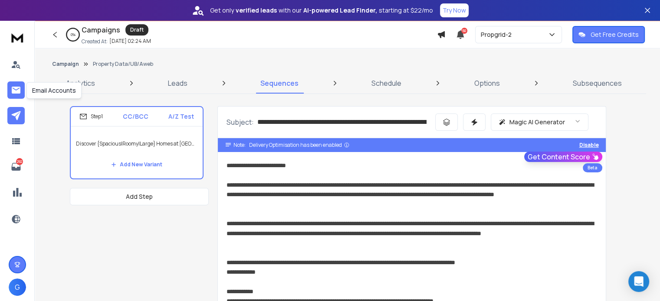
click at [13, 90] on icon at bounding box center [16, 90] width 9 height 7
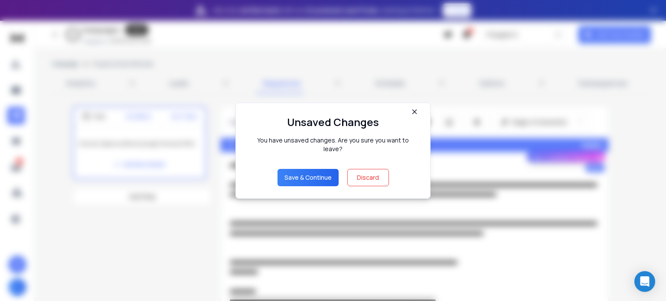
click at [328, 173] on button "Save & Continue" at bounding box center [308, 177] width 61 height 17
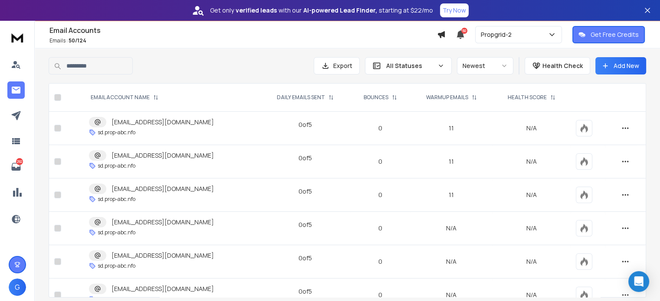
click at [415, 67] on p "All Statuses" at bounding box center [410, 66] width 48 height 9
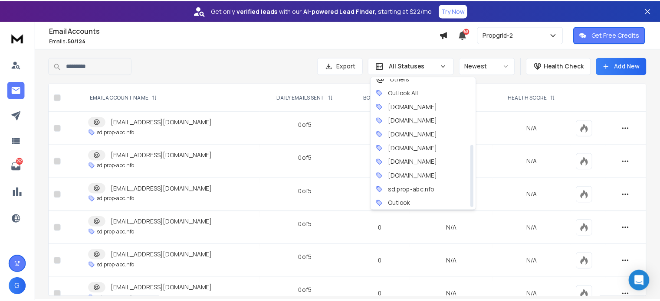
scroll to position [137, 0]
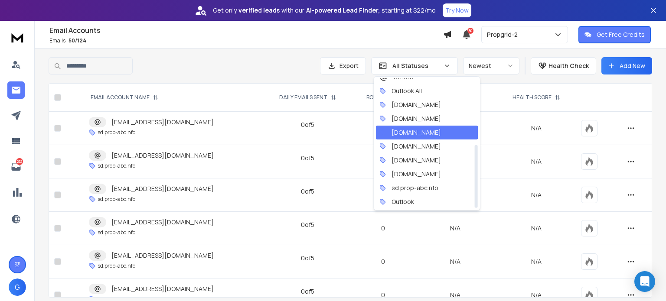
click at [439, 134] on div "[DOMAIN_NAME]" at bounding box center [427, 133] width 102 height 14
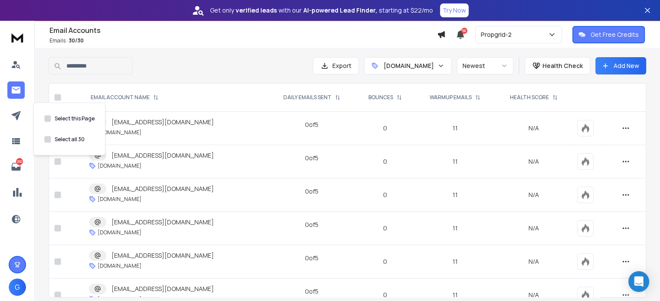
click at [59, 98] on button "Select this Page" at bounding box center [57, 97] width 7 height 7
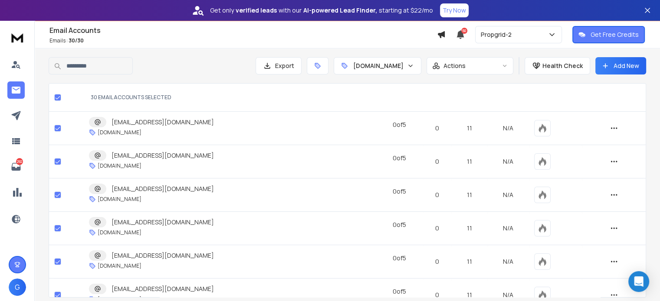
click at [402, 69] on p "[DOMAIN_NAME]" at bounding box center [378, 66] width 50 height 9
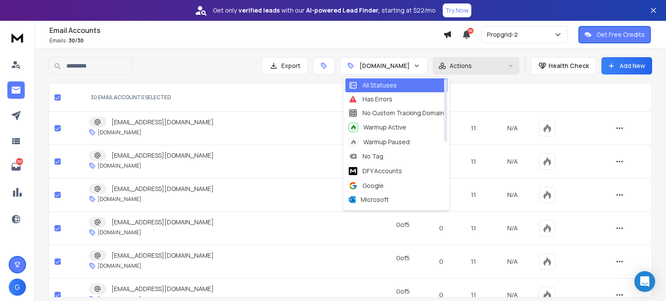
click at [488, 64] on div "Actions" at bounding box center [471, 66] width 66 height 9
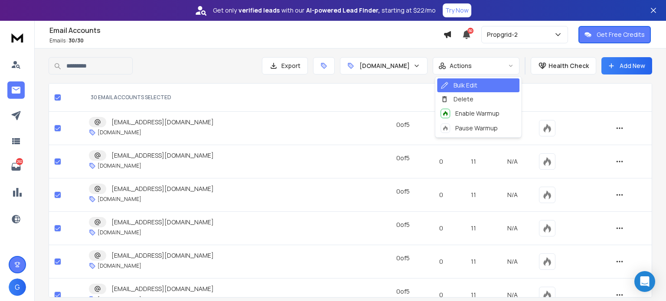
click at [488, 83] on div "Bulk Edit" at bounding box center [478, 85] width 82 height 14
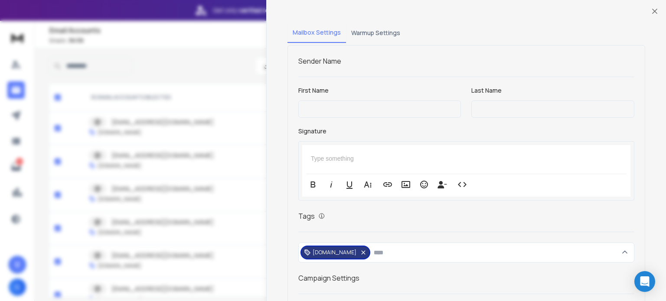
click at [233, 80] on div at bounding box center [333, 150] width 666 height 301
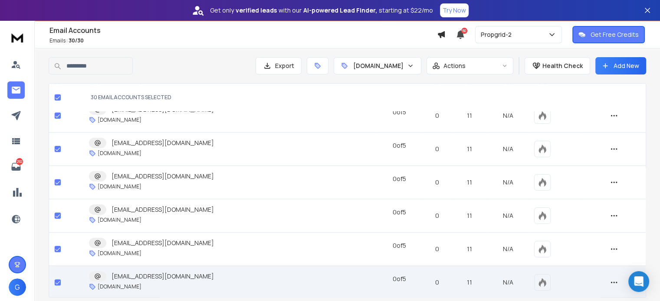
scroll to position [0, 0]
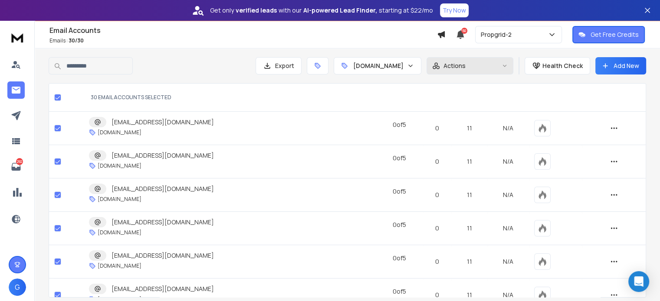
click at [474, 70] on div "Actions" at bounding box center [465, 66] width 66 height 9
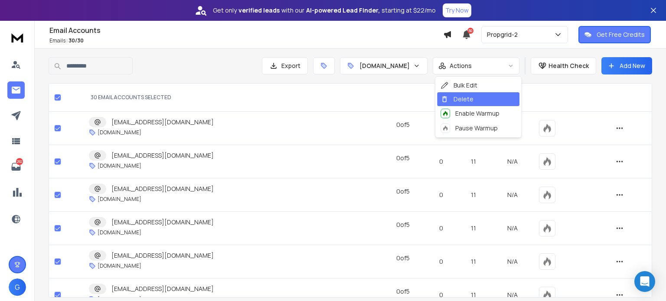
click at [353, 95] on th "30 EMAIL ACCOUNTS SELECTED" at bounding box center [231, 98] width 295 height 28
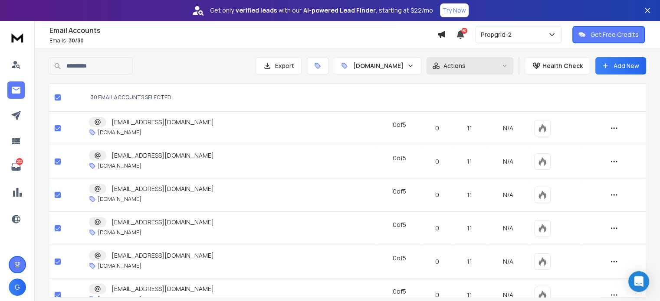
click at [501, 65] on button "Actions" at bounding box center [469, 65] width 87 height 17
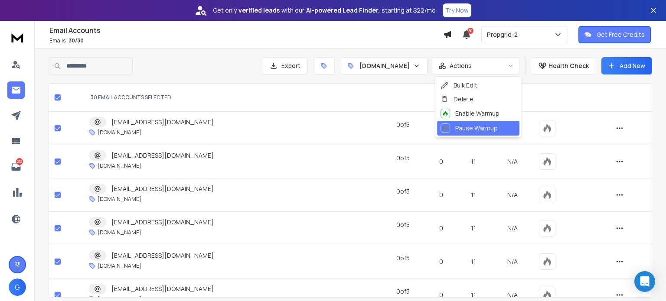
click at [352, 109] on th "30 EMAIL ACCOUNTS SELECTED" at bounding box center [231, 98] width 295 height 28
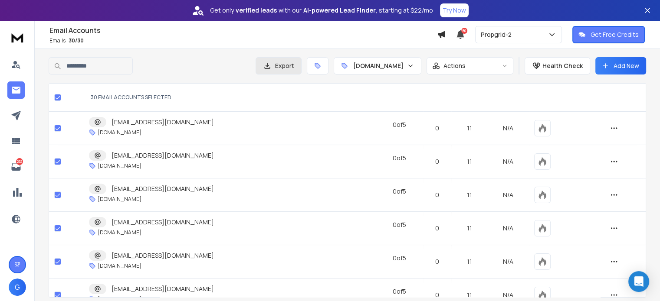
click at [278, 62] on button "Export" at bounding box center [278, 65] width 46 height 17
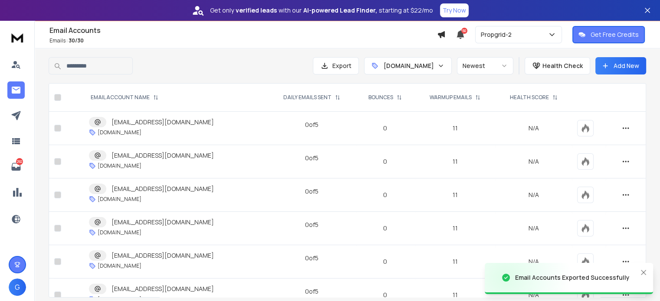
click at [599, 279] on div "Email Accounts Exported Successfully" at bounding box center [572, 278] width 114 height 9
click at [45, 138] on button "Select this Page" at bounding box center [47, 139] width 7 height 7
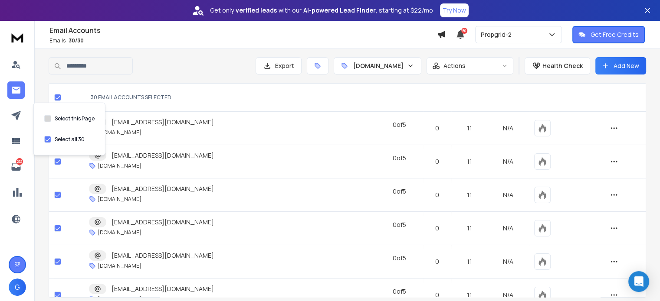
click at [48, 120] on button "Select this Page" at bounding box center [47, 118] width 7 height 7
click at [244, 105] on th "30 EMAIL ACCOUNTS SELECTED" at bounding box center [230, 98] width 292 height 28
click at [488, 65] on div "Actions" at bounding box center [465, 66] width 66 height 9
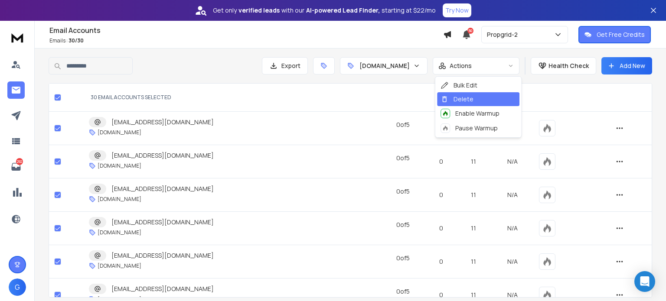
click at [478, 98] on div "Delete" at bounding box center [478, 99] width 82 height 14
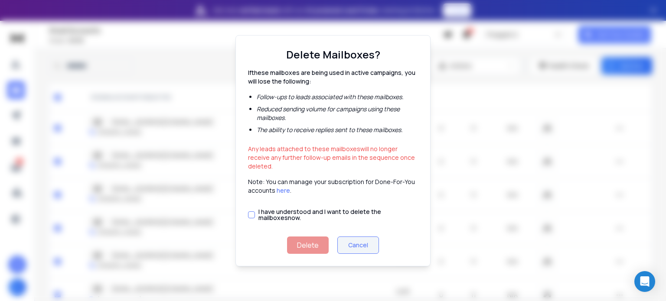
click at [250, 212] on button "I have understood and I want to delete the mailbox es now." at bounding box center [251, 215] width 7 height 7
click at [309, 243] on button "Delete" at bounding box center [308, 245] width 42 height 17
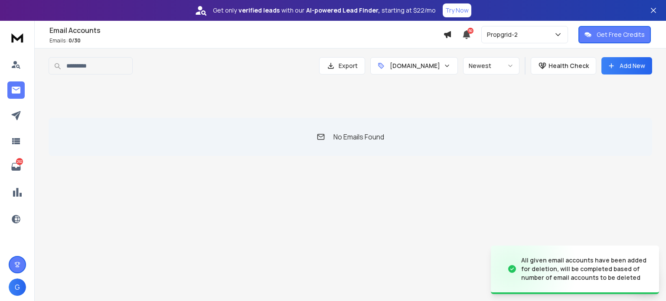
click at [430, 64] on p "[DOMAIN_NAME]" at bounding box center [415, 66] width 50 height 9
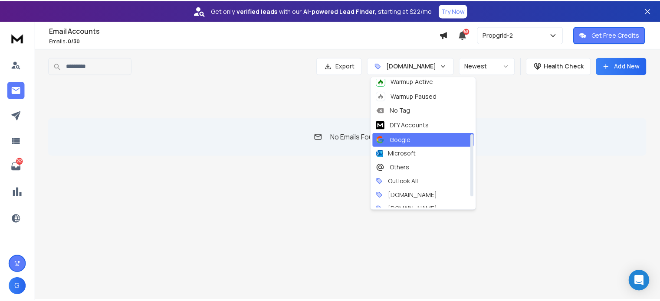
scroll to position [137, 0]
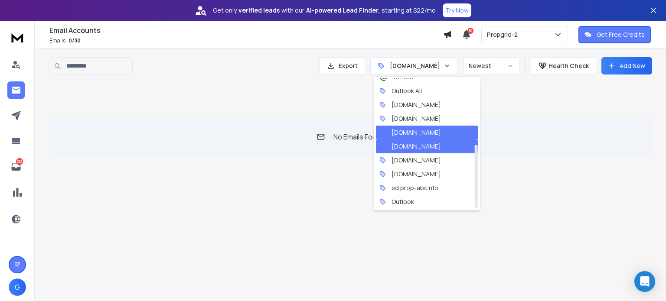
click at [420, 142] on div "[DOMAIN_NAME]" at bounding box center [410, 146] width 62 height 9
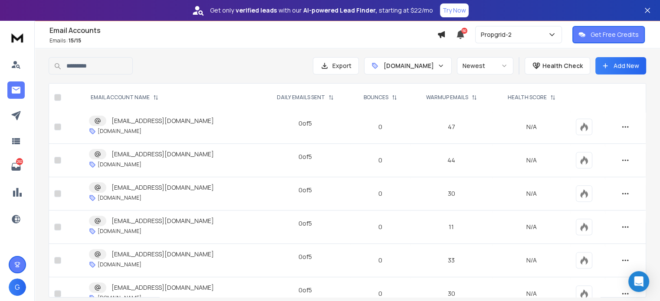
scroll to position [303, 0]
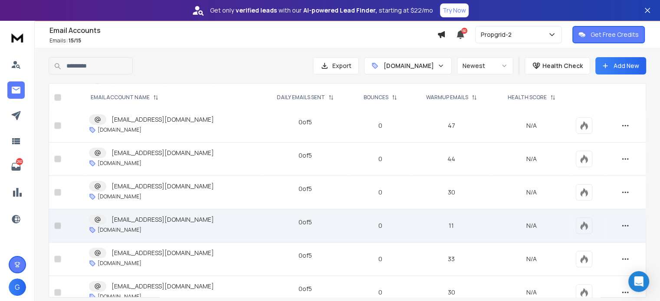
click at [208, 219] on div "[EMAIL_ADDRESS][DOMAIN_NAME]" at bounding box center [172, 220] width 166 height 10
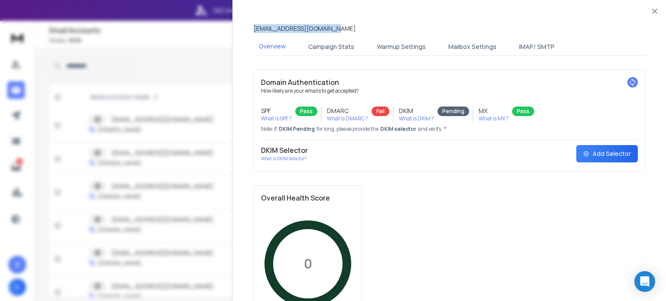
drag, startPoint x: 344, startPoint y: 25, endPoint x: 264, endPoint y: 24, distance: 80.2
click at [248, 23] on div "[EMAIL_ADDRESS][DOMAIN_NAME] Overview Campaign Stats Warmup Settings Mailbox Se…" at bounding box center [449, 191] width 412 height 363
copy p "[EMAIL_ADDRESS][DOMAIN_NAME]"
click at [206, 40] on div at bounding box center [333, 150] width 666 height 301
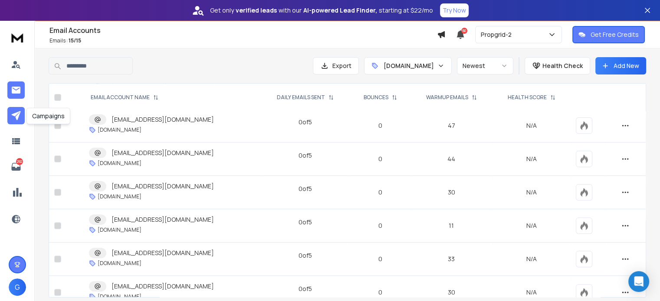
click at [15, 119] on icon at bounding box center [16, 116] width 10 height 10
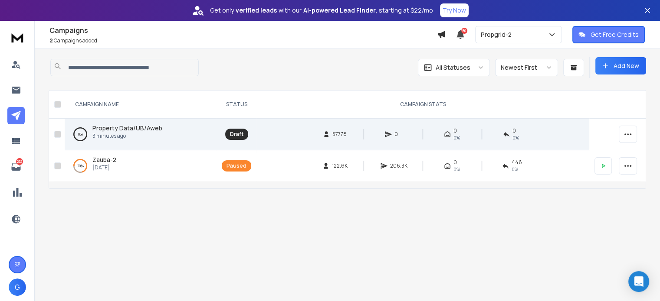
click at [153, 131] on span "Property Data/UB/Aweb" at bounding box center [127, 128] width 70 height 8
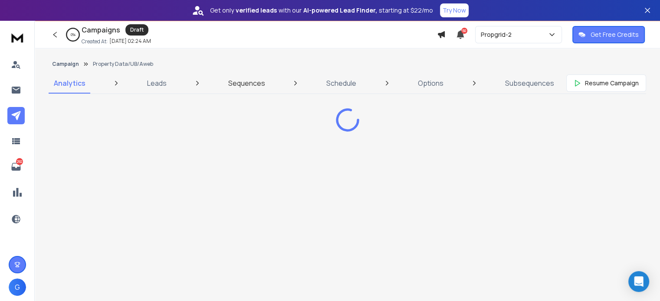
click at [262, 85] on p "Sequences" at bounding box center [246, 83] width 37 height 10
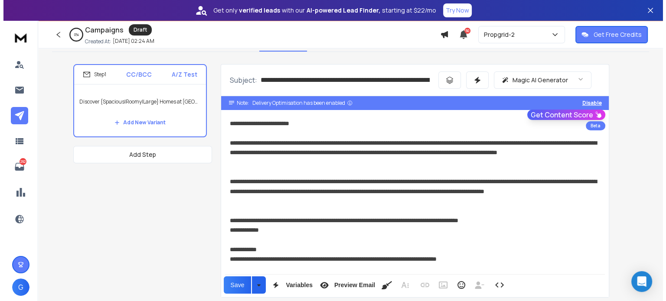
scroll to position [50, 0]
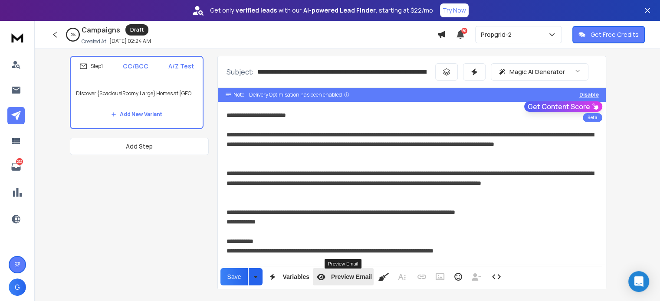
click at [343, 278] on span "Preview Email" at bounding box center [351, 277] width 44 height 7
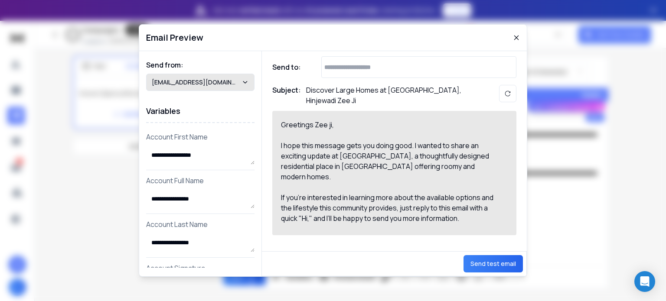
click at [214, 84] on p "[EMAIL_ADDRESS][DOMAIN_NAME]" at bounding box center [197, 82] width 90 height 9
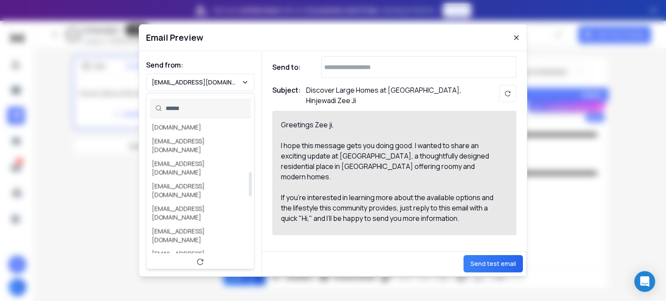
scroll to position [260, 0]
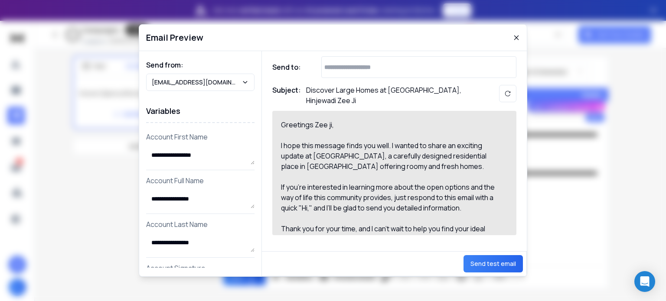
click at [366, 71] on input at bounding box center [418, 67] width 189 height 16
click at [494, 262] on button "Send test email" at bounding box center [493, 263] width 59 height 17
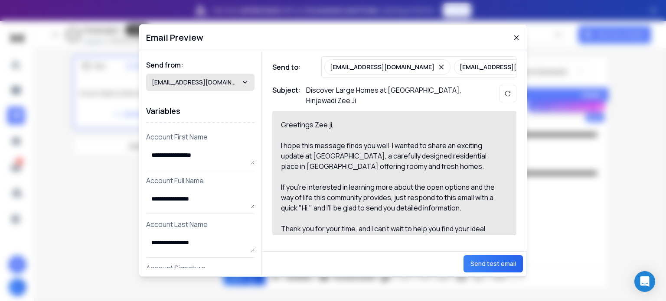
click at [218, 81] on p "[EMAIL_ADDRESS][DOMAIN_NAME]" at bounding box center [197, 82] width 90 height 9
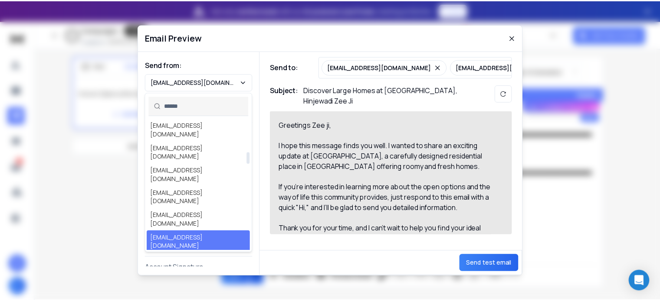
scroll to position [342, 0]
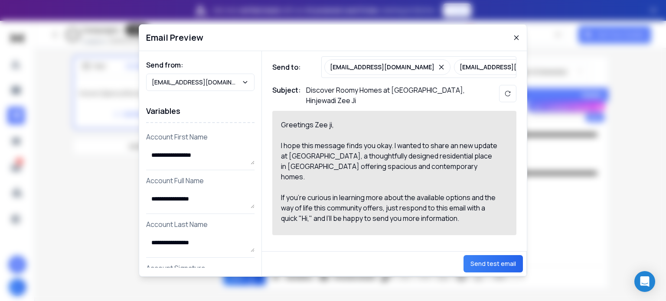
click at [487, 272] on button "Send test email" at bounding box center [493, 263] width 59 height 17
click at [229, 87] on button "[EMAIL_ADDRESS][DOMAIN_NAME]" at bounding box center [200, 82] width 108 height 17
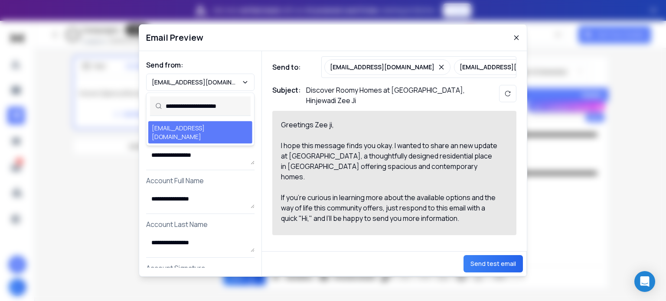
type input "**********"
click at [201, 124] on div "[EMAIL_ADDRESS][DOMAIN_NAME]" at bounding box center [200, 132] width 97 height 17
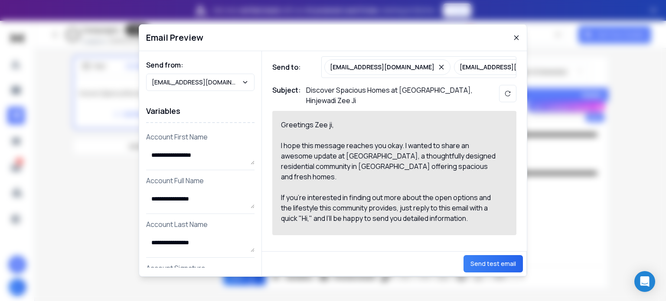
click at [487, 275] on div "Send test email" at bounding box center [394, 264] width 265 height 25
click at [486, 265] on button "Send test email" at bounding box center [493, 263] width 59 height 17
click at [517, 37] on icon at bounding box center [516, 37] width 5 height 5
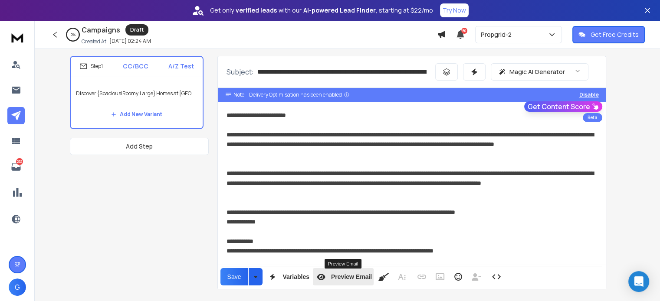
click at [349, 272] on div "Preview Email" at bounding box center [343, 277] width 61 height 14
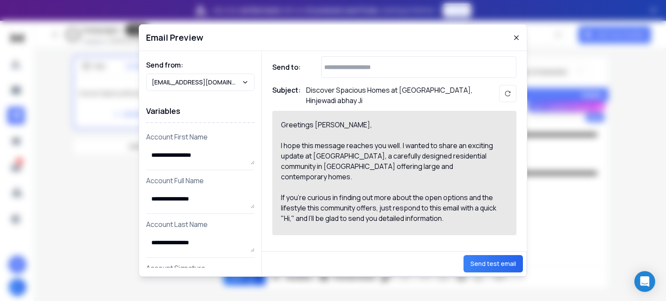
click at [519, 38] on icon at bounding box center [516, 37] width 7 height 7
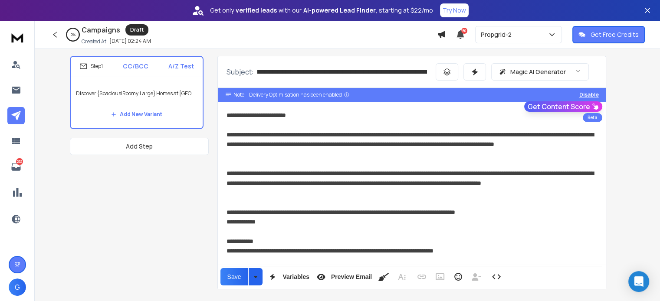
scroll to position [0, 120]
drag, startPoint x: 262, startPoint y: 71, endPoint x: 432, endPoint y: 65, distance: 170.1
click at [432, 65] on div "**********" at bounding box center [412, 72] width 388 height 32
click at [388, 176] on div "**********" at bounding box center [411, 183] width 370 height 29
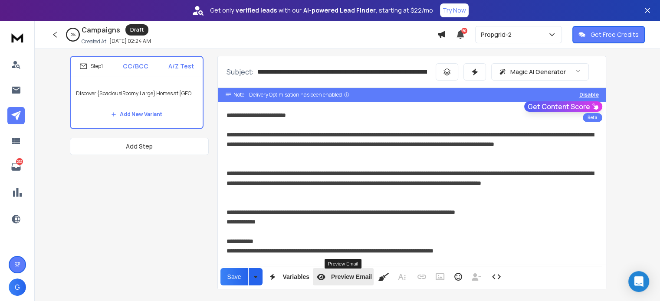
click at [347, 278] on span "Preview Email" at bounding box center [351, 277] width 44 height 7
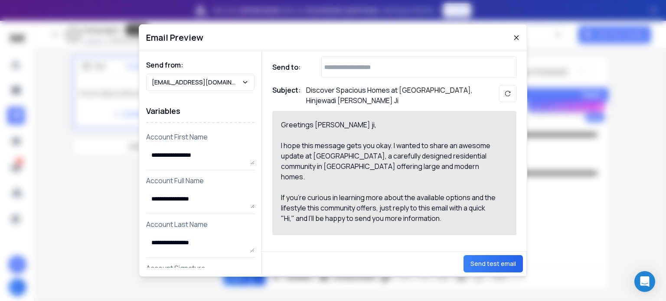
click at [517, 39] on icon at bounding box center [516, 37] width 5 height 5
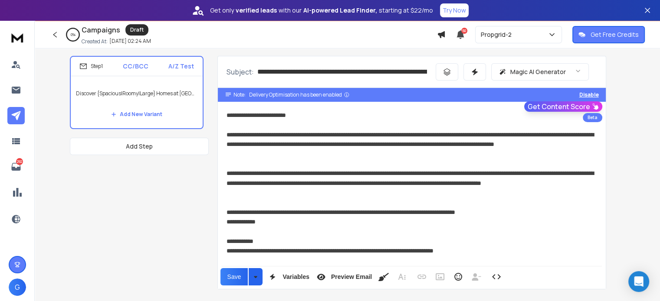
drag, startPoint x: 257, startPoint y: 72, endPoint x: 390, endPoint y: 73, distance: 133.1
click at [390, 73] on input "**********" at bounding box center [342, 72] width 170 height 10
click at [346, 271] on div "Preview Email" at bounding box center [343, 277] width 61 height 14
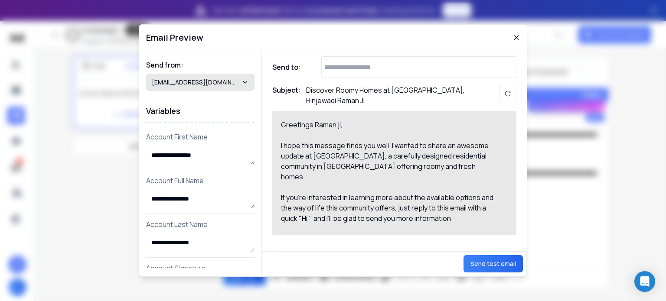
click at [191, 82] on p "[EMAIL_ADDRESS][DOMAIN_NAME]" at bounding box center [197, 82] width 90 height 9
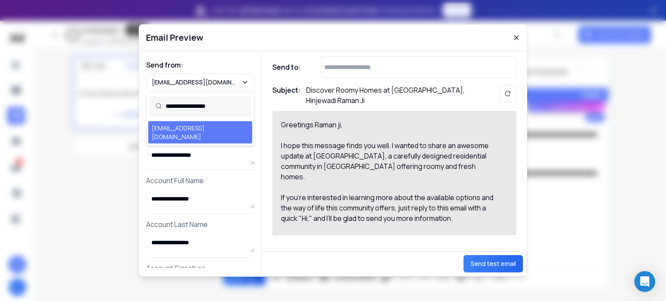
type input "**********"
click at [212, 131] on div "[EMAIL_ADDRESS][DOMAIN_NAME]" at bounding box center [200, 132] width 97 height 17
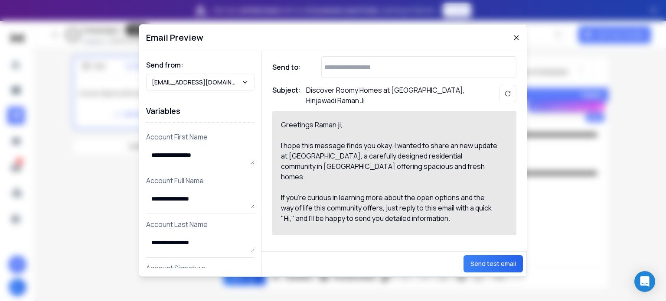
click at [346, 70] on input at bounding box center [418, 67] width 189 height 16
click at [501, 266] on button "Send test email" at bounding box center [493, 263] width 59 height 17
click at [519, 39] on icon at bounding box center [516, 37] width 7 height 7
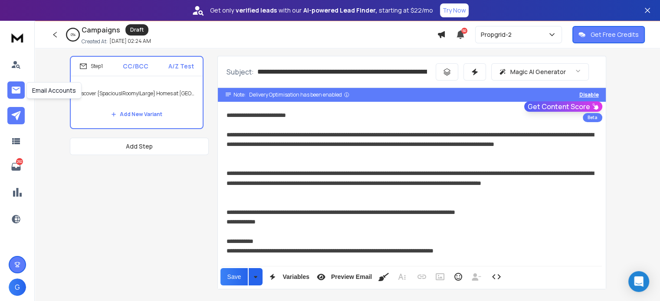
click at [15, 95] on icon at bounding box center [16, 90] width 10 height 10
click at [15, 93] on icon at bounding box center [16, 90] width 9 height 7
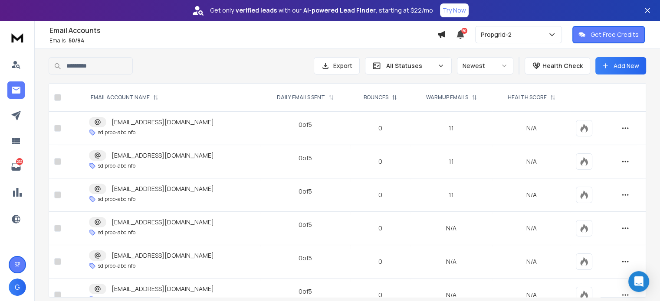
click at [117, 66] on input at bounding box center [91, 65] width 84 height 17
click at [438, 71] on div "All Statuses" at bounding box center [408, 65] width 87 height 17
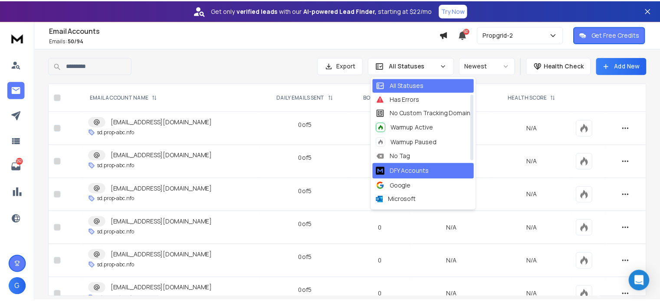
scroll to position [123, 0]
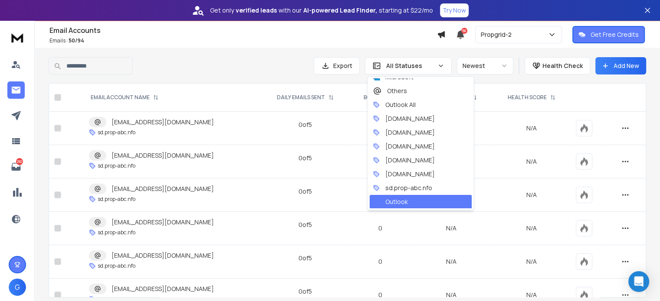
click at [101, 62] on input at bounding box center [91, 65] width 84 height 17
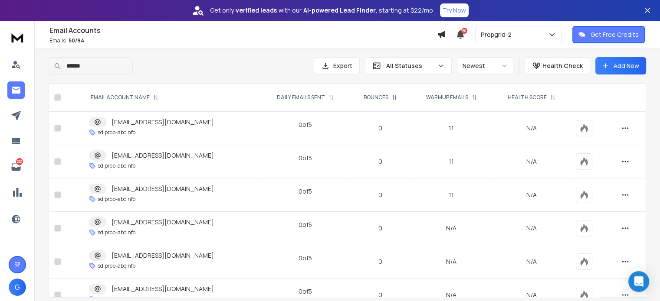
type input "*******"
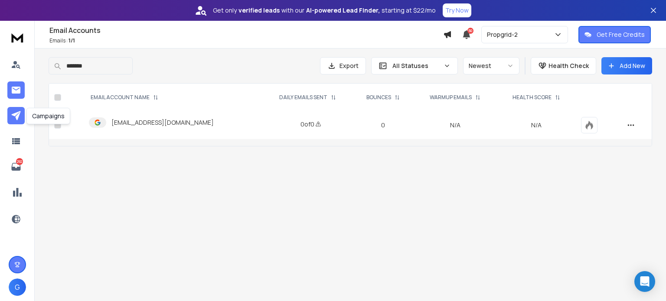
click at [12, 116] on icon at bounding box center [16, 116] width 10 height 10
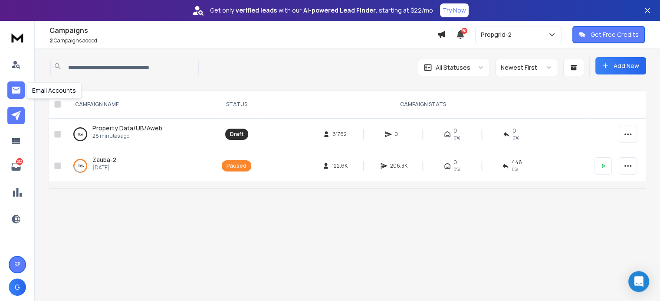
click at [24, 95] on link at bounding box center [15, 90] width 17 height 17
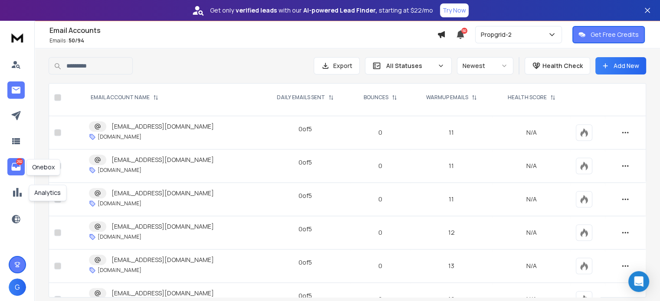
scroll to position [564, 0]
click at [23, 118] on link at bounding box center [15, 115] width 17 height 17
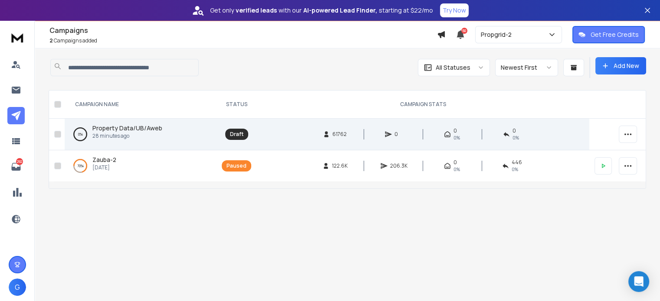
click at [189, 131] on div "0 % Property Data/UB/Aweb 28 minutes ago" at bounding box center [140, 134] width 134 height 21
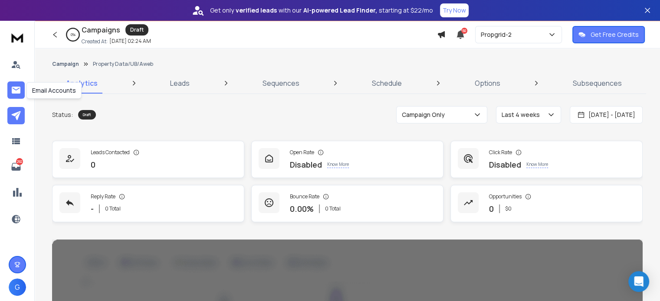
click at [16, 91] on icon at bounding box center [16, 90] width 9 height 7
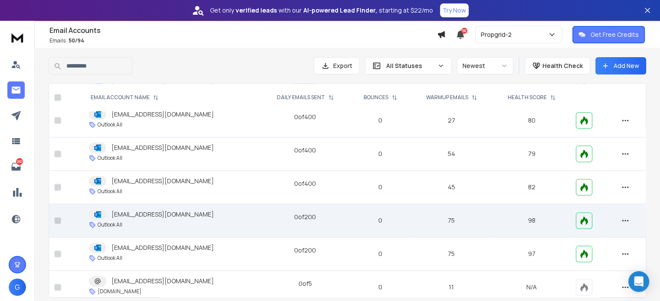
scroll to position [1171, 0]
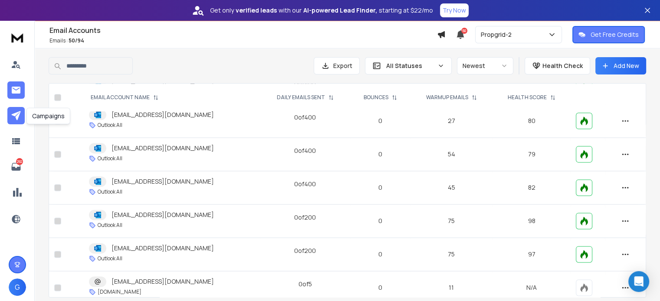
click at [18, 117] on icon at bounding box center [15, 115] width 9 height 9
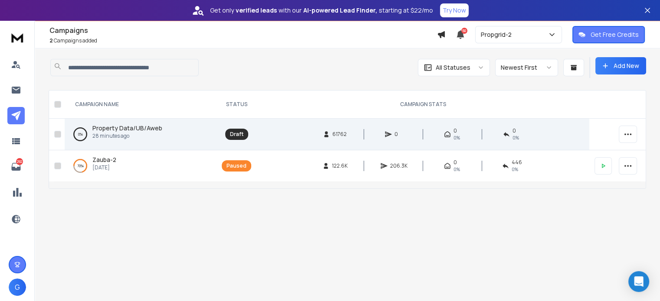
click at [167, 129] on div "0 % Property Data/UB/Aweb 28 minutes ago" at bounding box center [140, 134] width 134 height 21
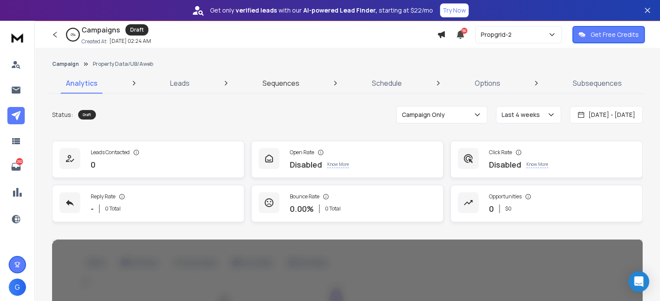
click at [285, 81] on p "Sequences" at bounding box center [280, 83] width 37 height 10
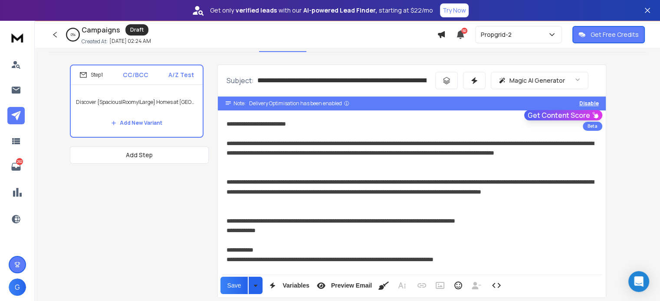
scroll to position [50, 0]
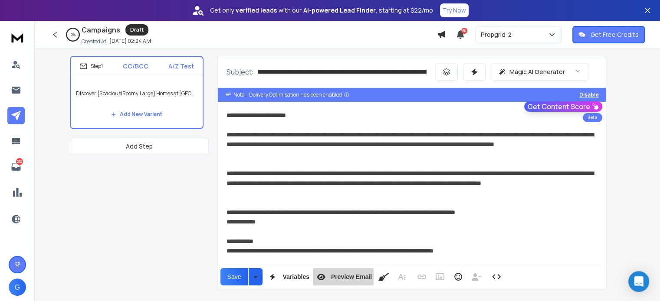
click at [353, 276] on span "Preview Email" at bounding box center [351, 277] width 44 height 7
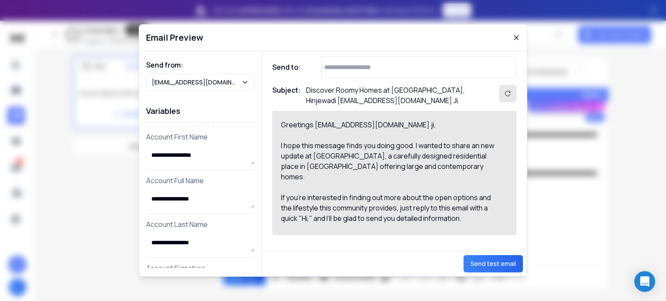
click at [505, 87] on button at bounding box center [507, 93] width 17 height 17
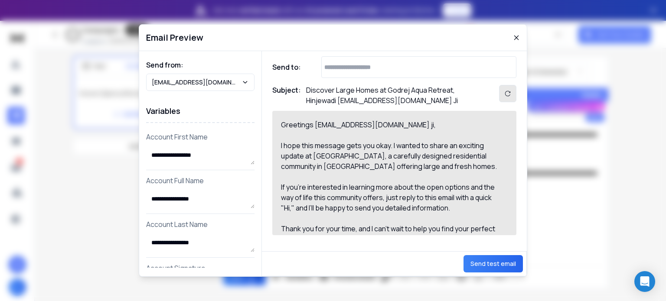
click at [505, 87] on button at bounding box center [507, 93] width 17 height 17
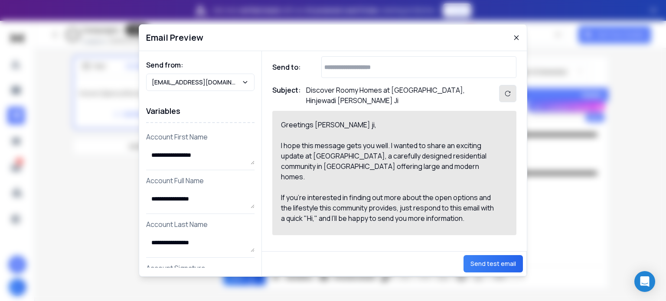
click at [507, 92] on icon at bounding box center [508, 94] width 6 height 6
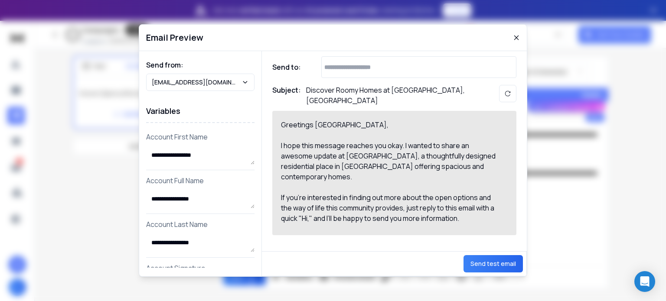
click at [507, 92] on icon at bounding box center [507, 93] width 5 height 5
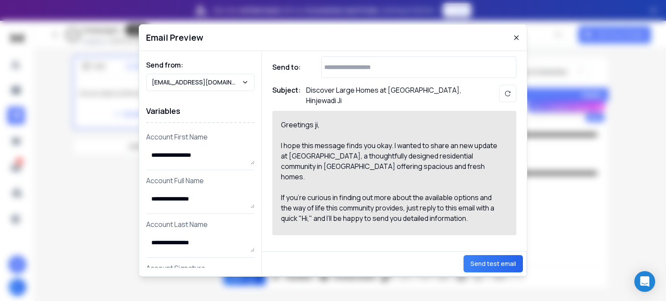
click at [517, 39] on icon at bounding box center [516, 37] width 7 height 7
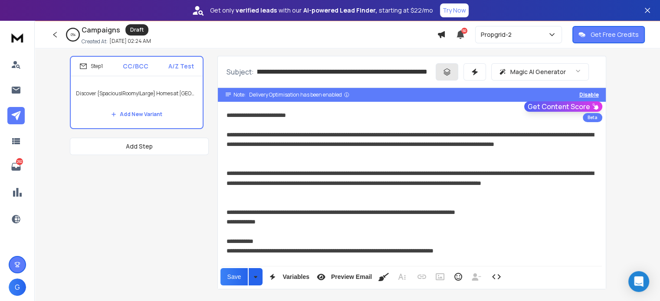
scroll to position [0, 120]
drag, startPoint x: 258, startPoint y: 69, endPoint x: 440, endPoint y: 70, distance: 182.2
click at [440, 70] on div "**********" at bounding box center [412, 72] width 388 height 32
click at [387, 62] on div "**********" at bounding box center [412, 72] width 388 height 32
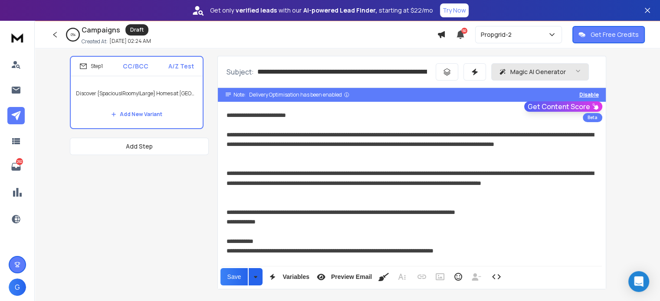
scroll to position [0, 120]
drag, startPoint x: 385, startPoint y: 70, endPoint x: 497, endPoint y: 71, distance: 112.3
click at [497, 71] on div "**********" at bounding box center [412, 72] width 388 height 32
click at [408, 70] on input "**********" at bounding box center [342, 72] width 170 height 10
drag, startPoint x: 378, startPoint y: 73, endPoint x: 420, endPoint y: 65, distance: 43.1
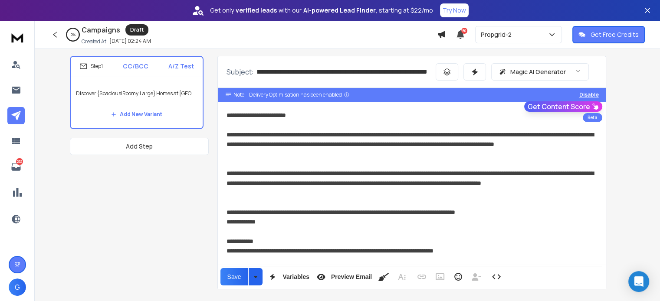
click at [437, 70] on div "**********" at bounding box center [412, 72] width 388 height 32
drag, startPoint x: 326, startPoint y: 72, endPoint x: 114, endPoint y: 75, distance: 212.5
click at [114, 75] on div "**********" at bounding box center [347, 173] width 555 height 234
paste input "**********"
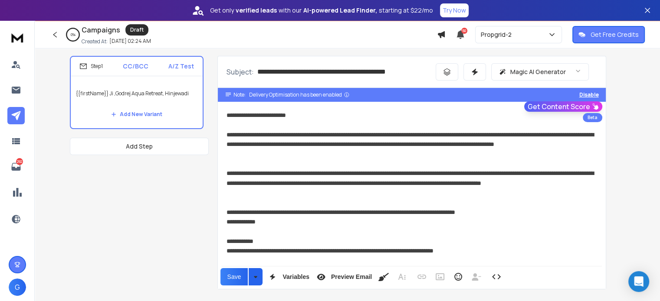
click at [376, 70] on input "**********" at bounding box center [342, 72] width 170 height 10
click at [373, 71] on input "**********" at bounding box center [342, 72] width 170 height 10
drag, startPoint x: 309, startPoint y: 73, endPoint x: 441, endPoint y: 69, distance: 131.9
click at [441, 69] on div "**********" at bounding box center [412, 72] width 388 height 32
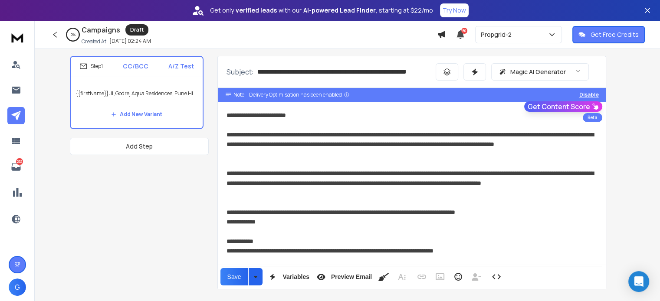
scroll to position [0, 0]
drag, startPoint x: 414, startPoint y: 64, endPoint x: 379, endPoint y: 69, distance: 35.0
click at [379, 69] on input "**********" at bounding box center [342, 72] width 170 height 10
drag, startPoint x: 307, startPoint y: 74, endPoint x: 412, endPoint y: 67, distance: 105.2
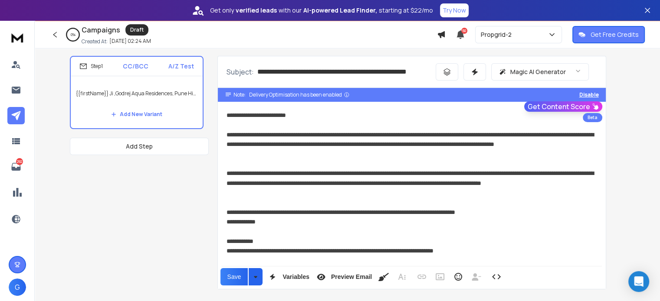
click at [438, 72] on div "**********" at bounding box center [412, 72] width 388 height 32
click at [323, 73] on input "**********" at bounding box center [342, 72] width 170 height 10
drag, startPoint x: 307, startPoint y: 67, endPoint x: 499, endPoint y: 78, distance: 191.5
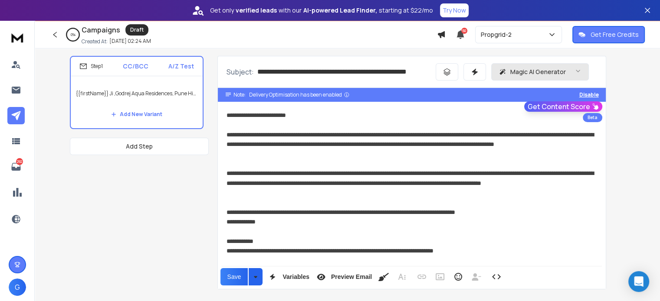
click at [499, 78] on div "**********" at bounding box center [412, 72] width 388 height 32
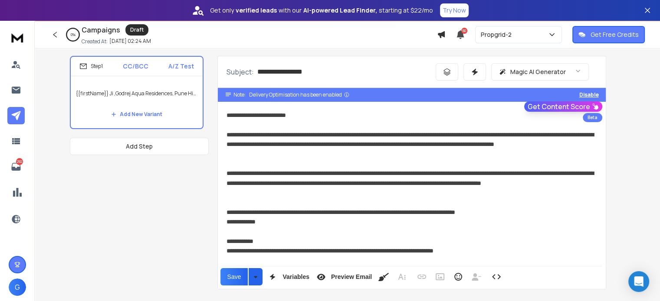
scroll to position [0, 0]
paste input "**********"
click at [357, 184] on div "**********" at bounding box center [411, 183] width 370 height 29
drag, startPoint x: 308, startPoint y: 73, endPoint x: 533, endPoint y: 81, distance: 224.8
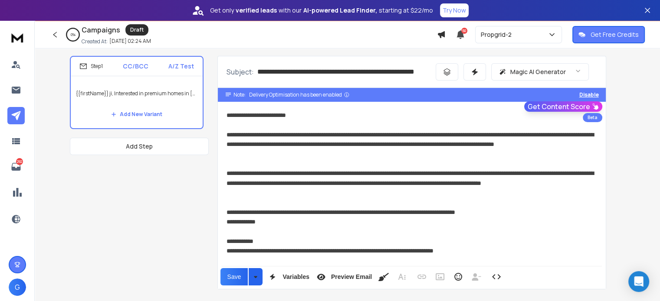
click at [533, 81] on div "**********" at bounding box center [412, 72] width 388 height 32
paste input "**********"
type input "**********"
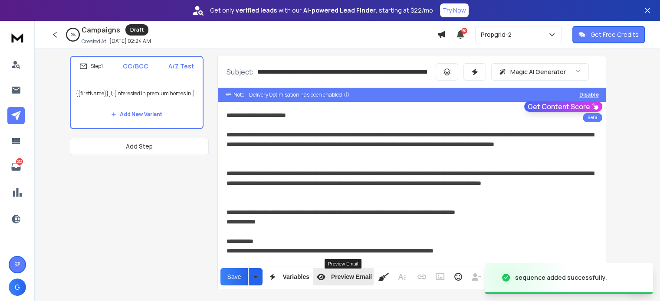
click at [372, 280] on span "Preview Email" at bounding box center [351, 277] width 44 height 7
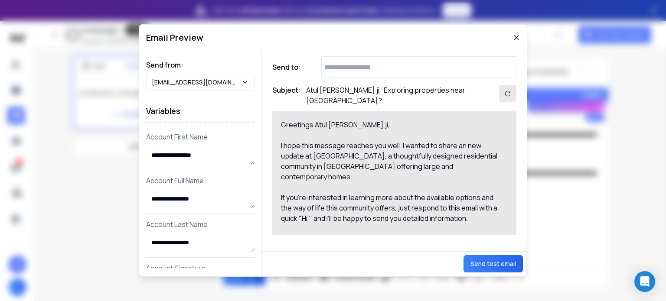
click at [505, 96] on icon at bounding box center [508, 94] width 6 height 6
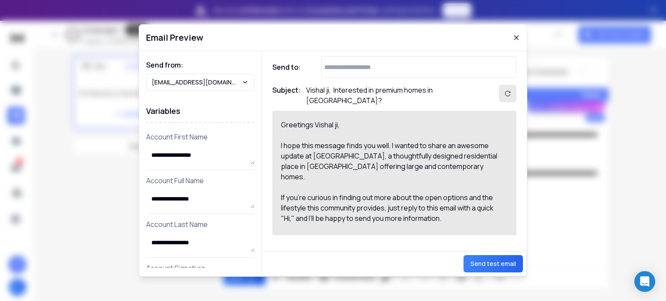
click at [505, 96] on icon at bounding box center [508, 94] width 6 height 6
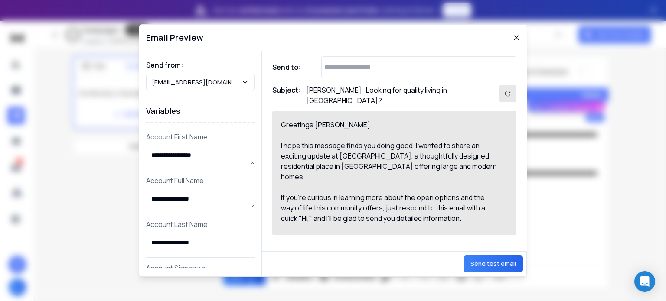
click at [505, 96] on icon at bounding box center [508, 94] width 6 height 6
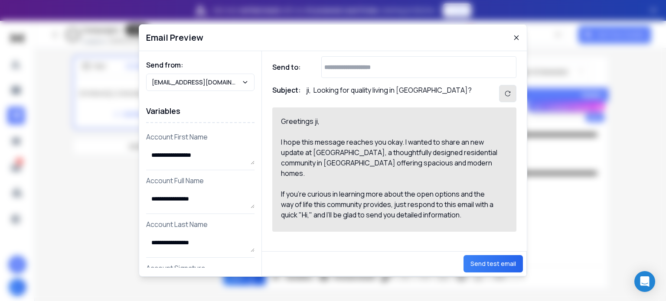
click at [505, 96] on icon at bounding box center [508, 94] width 6 height 6
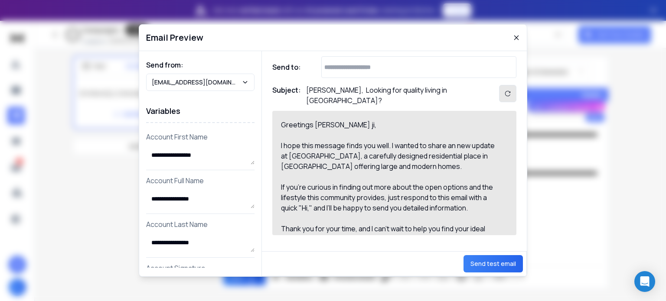
click at [505, 96] on icon at bounding box center [508, 94] width 6 height 6
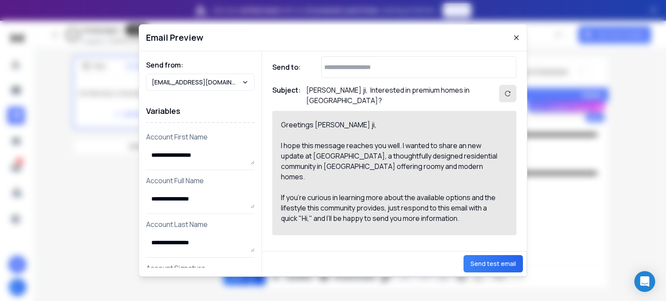
click at [505, 96] on icon at bounding box center [508, 94] width 6 height 6
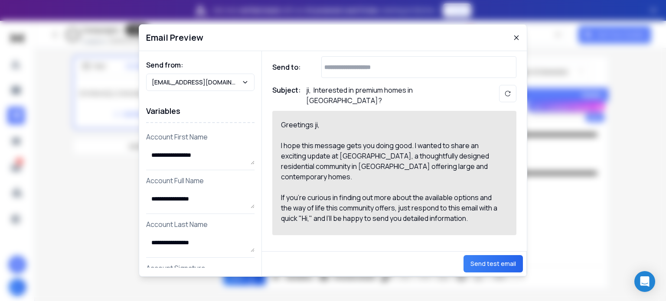
click at [516, 38] on icon at bounding box center [516, 37] width 5 height 5
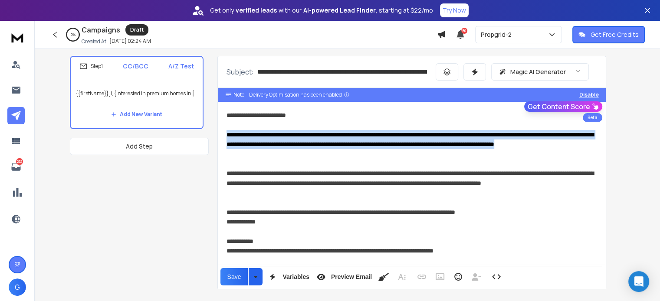
drag, startPoint x: 332, startPoint y: 155, endPoint x: 220, endPoint y: 135, distance: 113.6
click at [220, 135] on div "**********" at bounding box center [412, 183] width 388 height 163
